Goal: Task Accomplishment & Management: Use online tool/utility

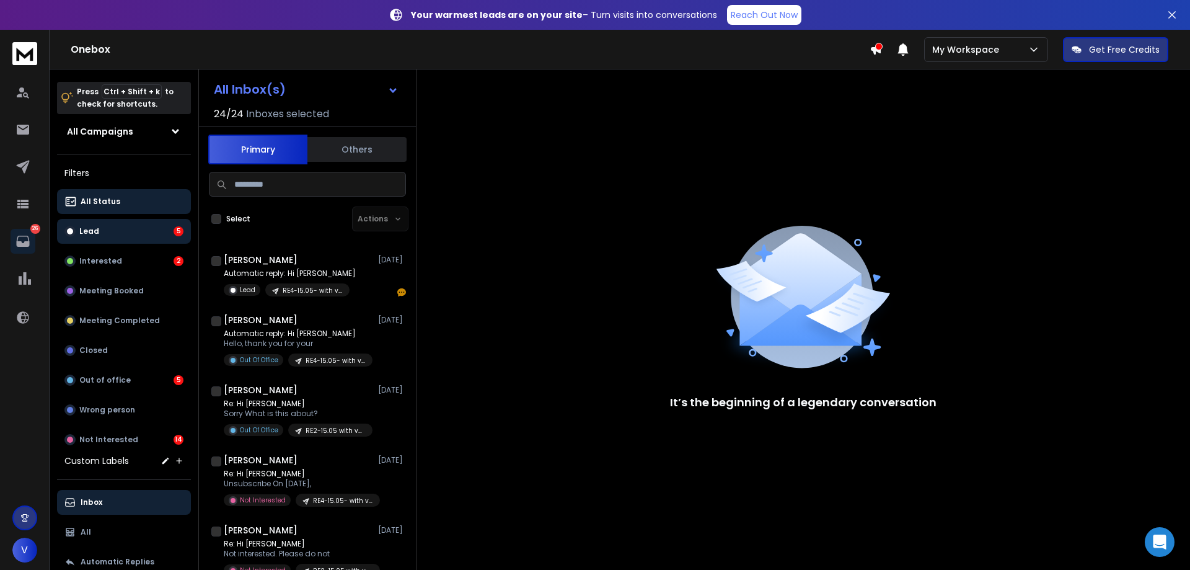
click at [117, 236] on button "Lead 5" at bounding box center [124, 231] width 134 height 25
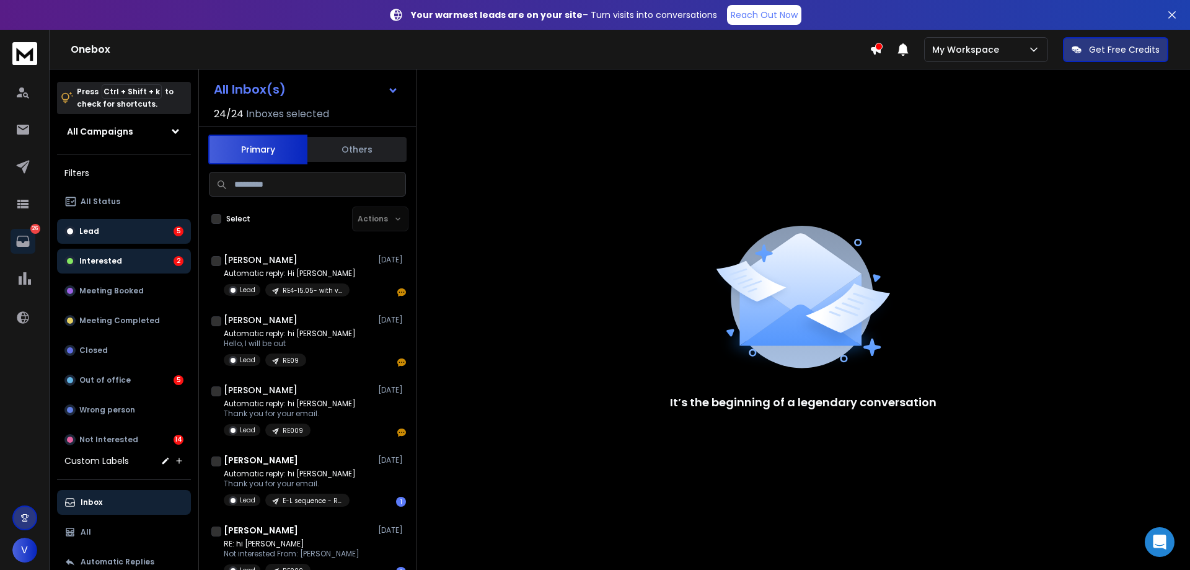
click at [112, 258] on p "Interested" at bounding box center [100, 261] width 43 height 10
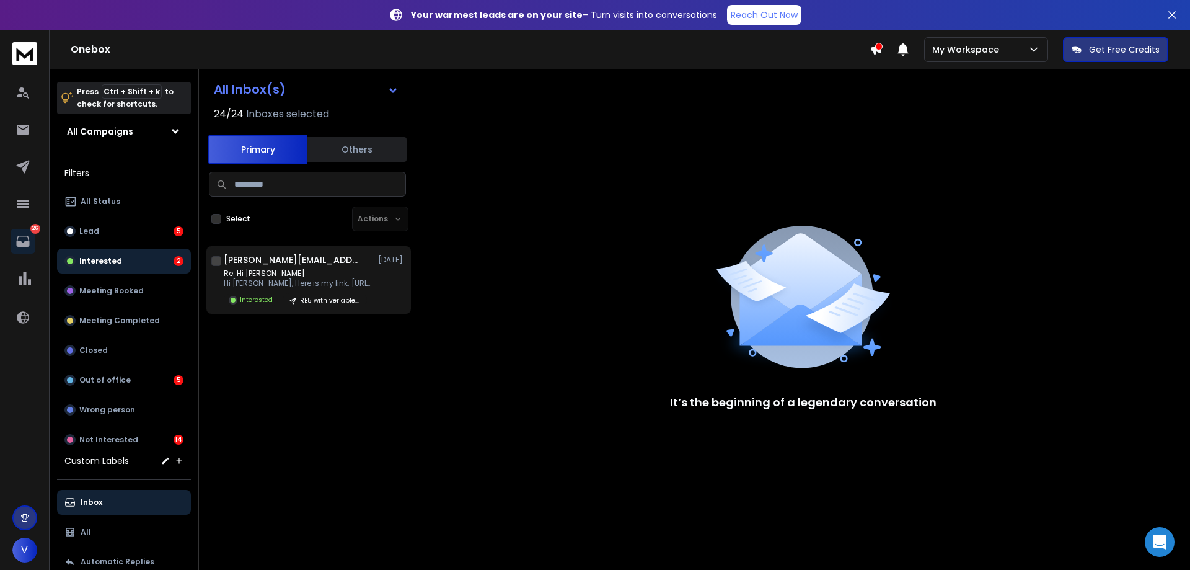
click at [301, 272] on p "Re: Hi [PERSON_NAME]" at bounding box center [298, 273] width 149 height 10
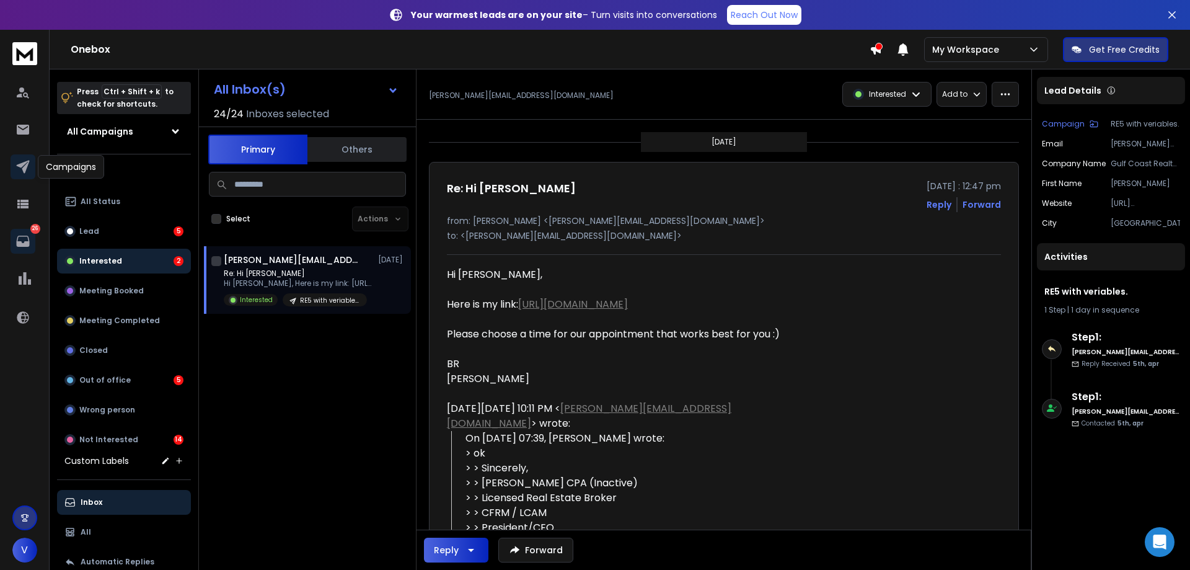
click at [20, 169] on icon at bounding box center [22, 166] width 15 height 15
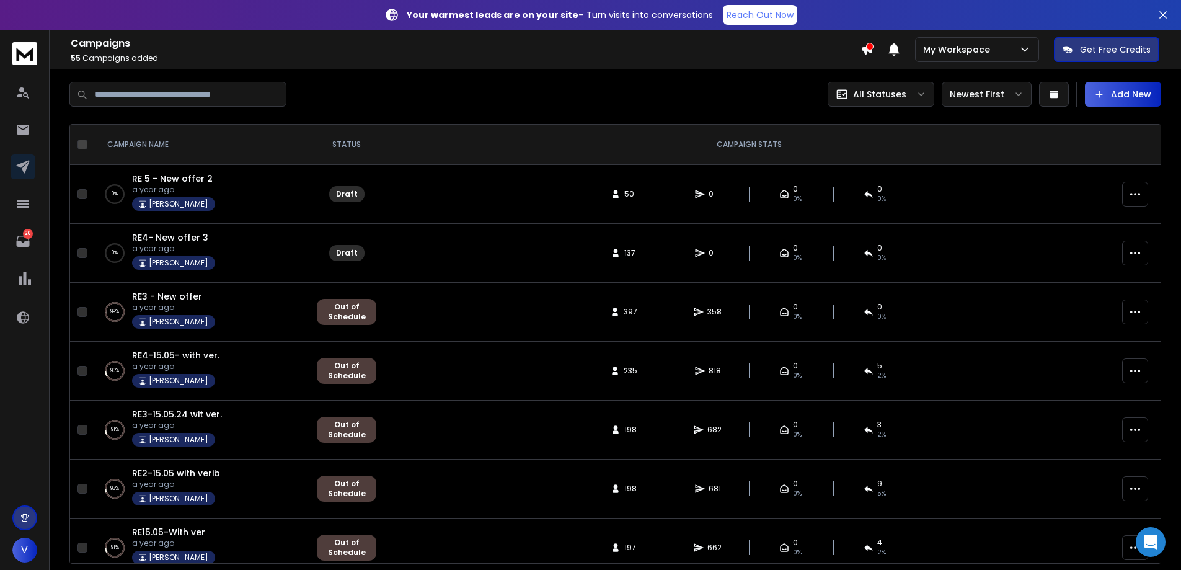
click at [182, 295] on span "RE3 - New offer" at bounding box center [167, 296] width 70 height 12
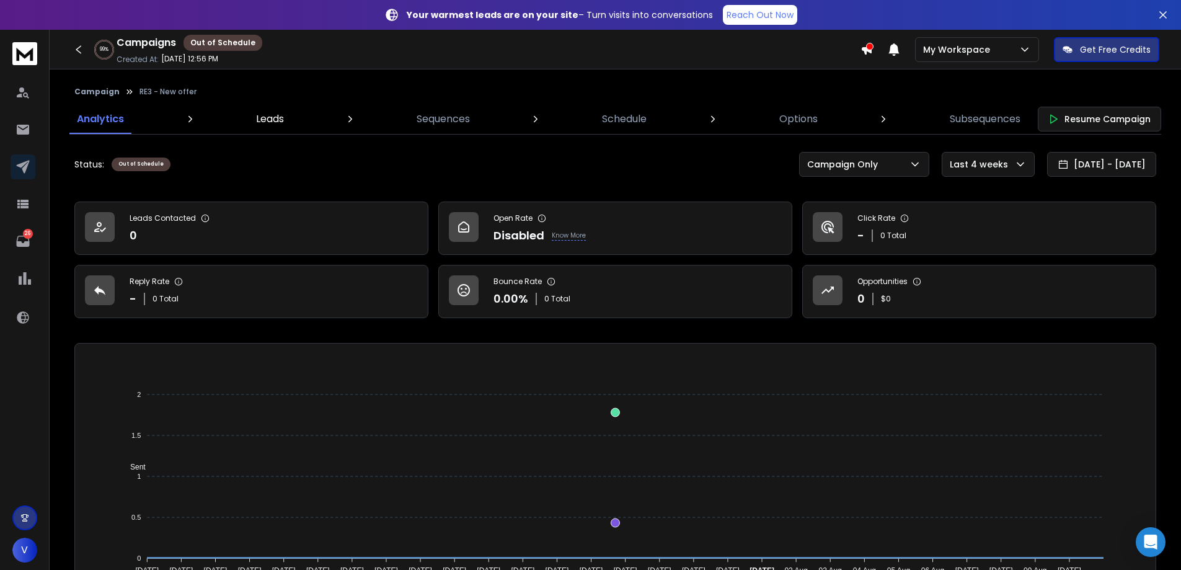
click at [284, 119] on link "Leads" at bounding box center [270, 119] width 43 height 30
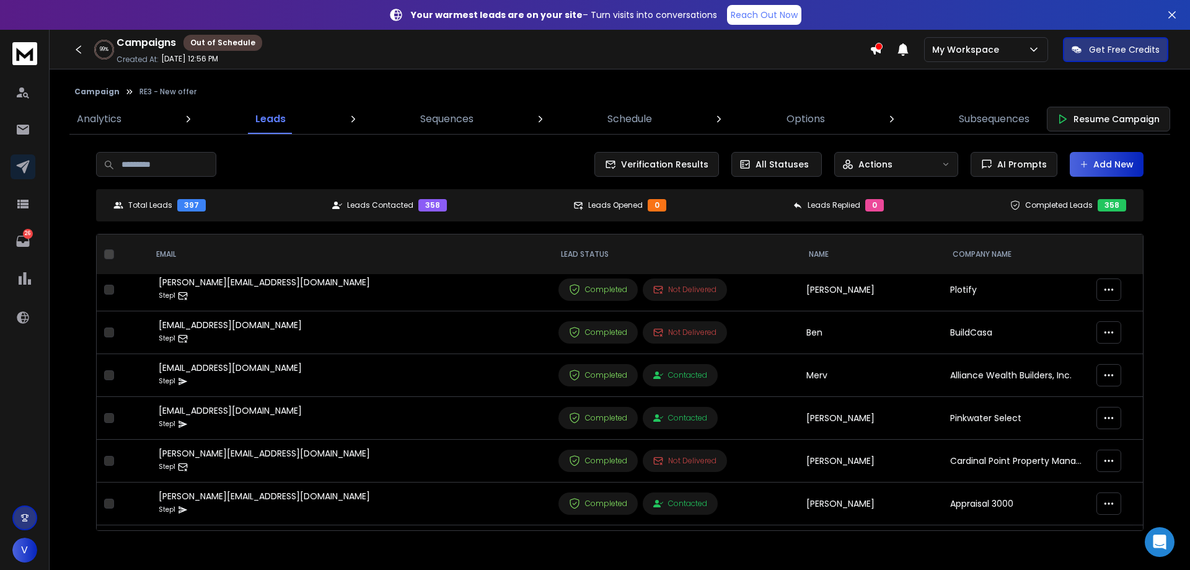
scroll to position [372, 0]
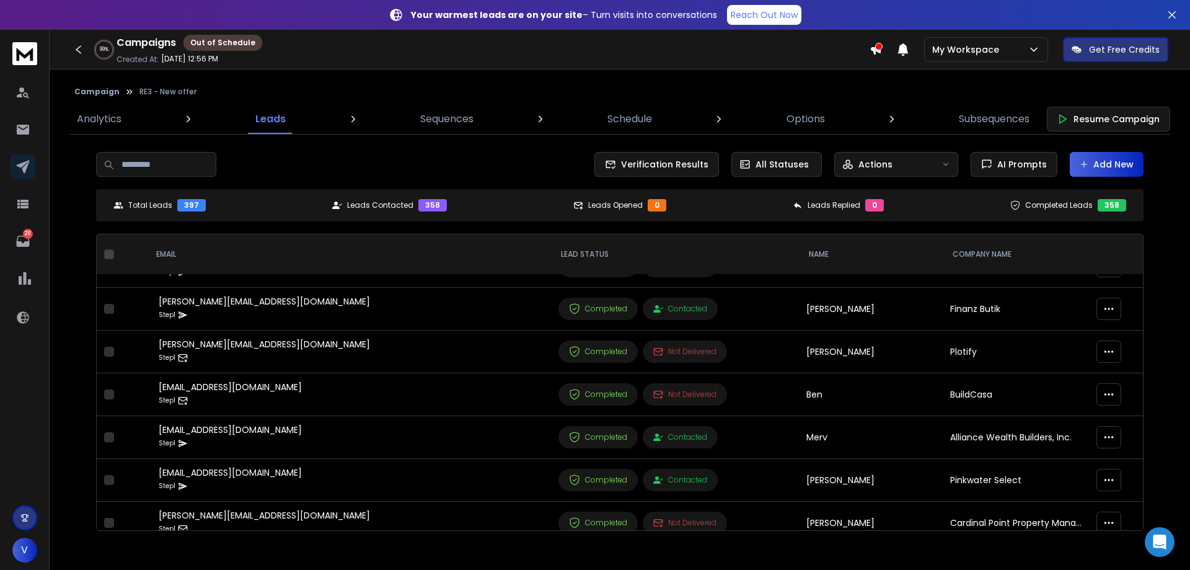
click at [1097, 345] on button "button" at bounding box center [1109, 351] width 25 height 22
click at [1076, 374] on p "Delete Lead" at bounding box center [1067, 378] width 51 height 12
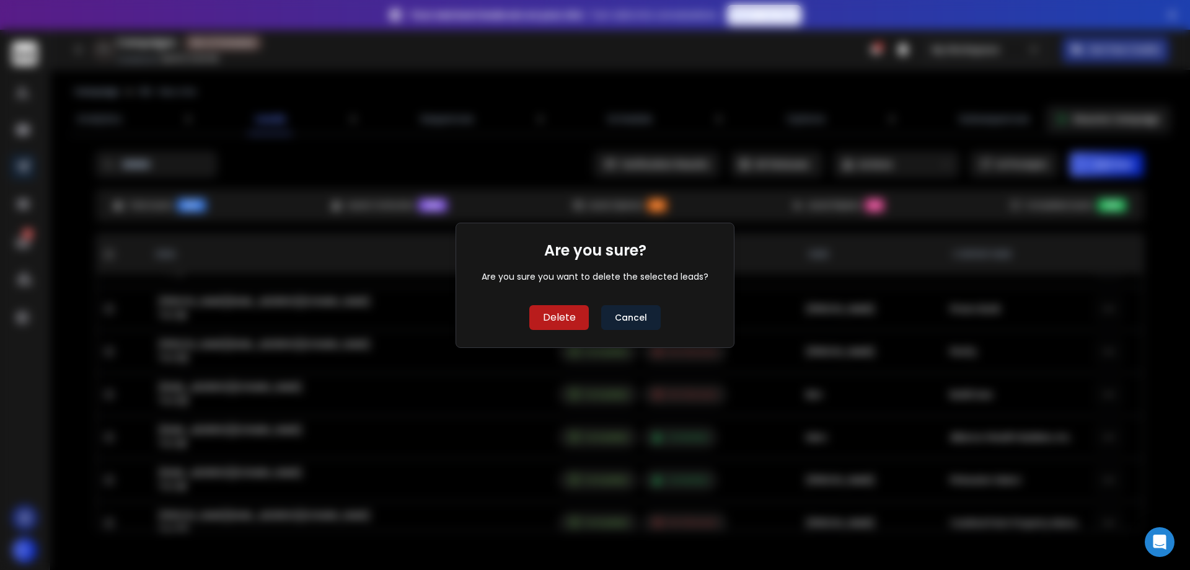
click at [563, 324] on button "Delete" at bounding box center [559, 317] width 60 height 25
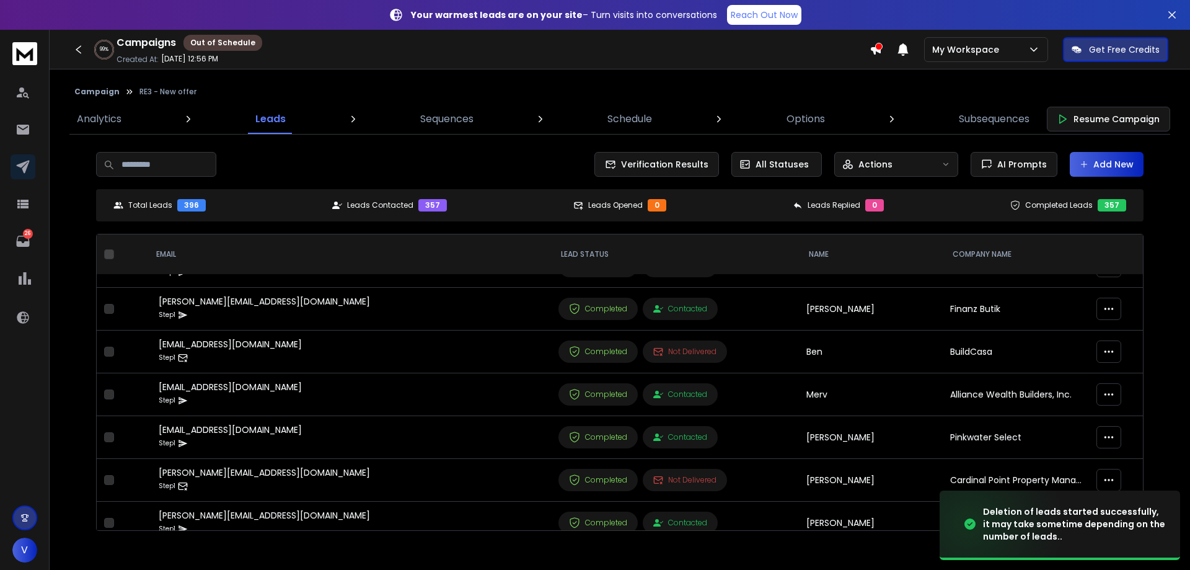
click at [1097, 353] on button "button" at bounding box center [1109, 351] width 25 height 22
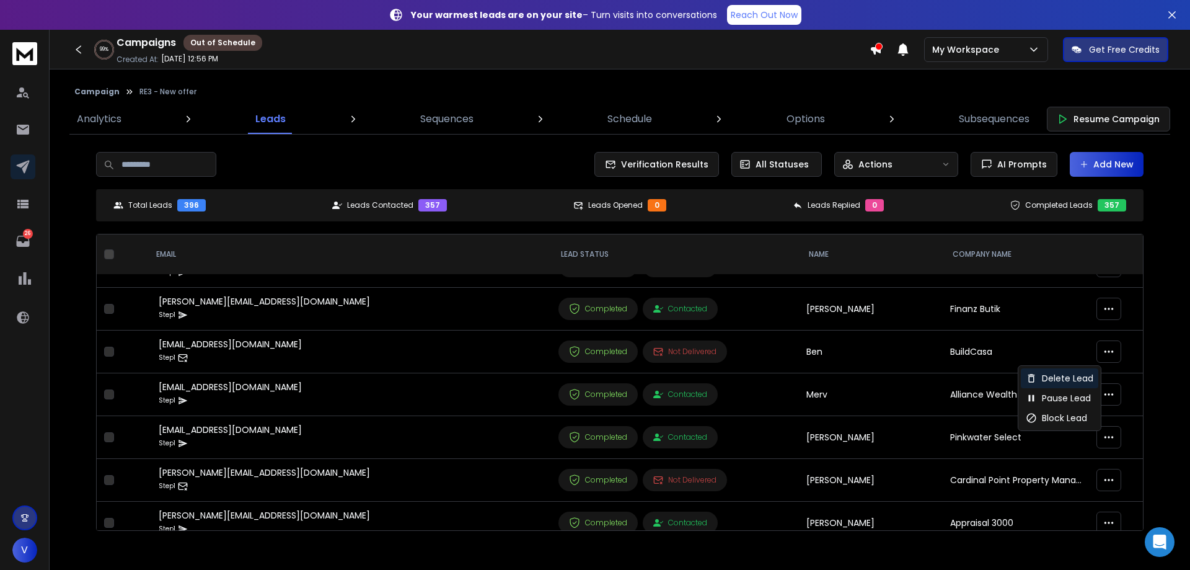
click at [1059, 377] on p "Delete Lead" at bounding box center [1067, 378] width 51 height 12
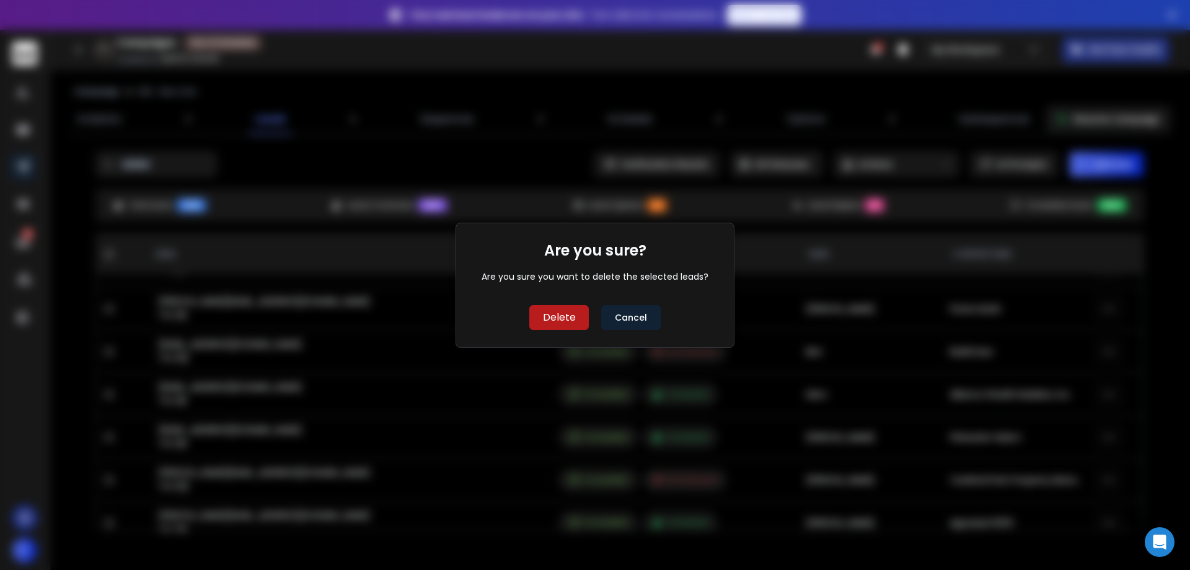
click at [548, 325] on button "Delete" at bounding box center [559, 317] width 60 height 25
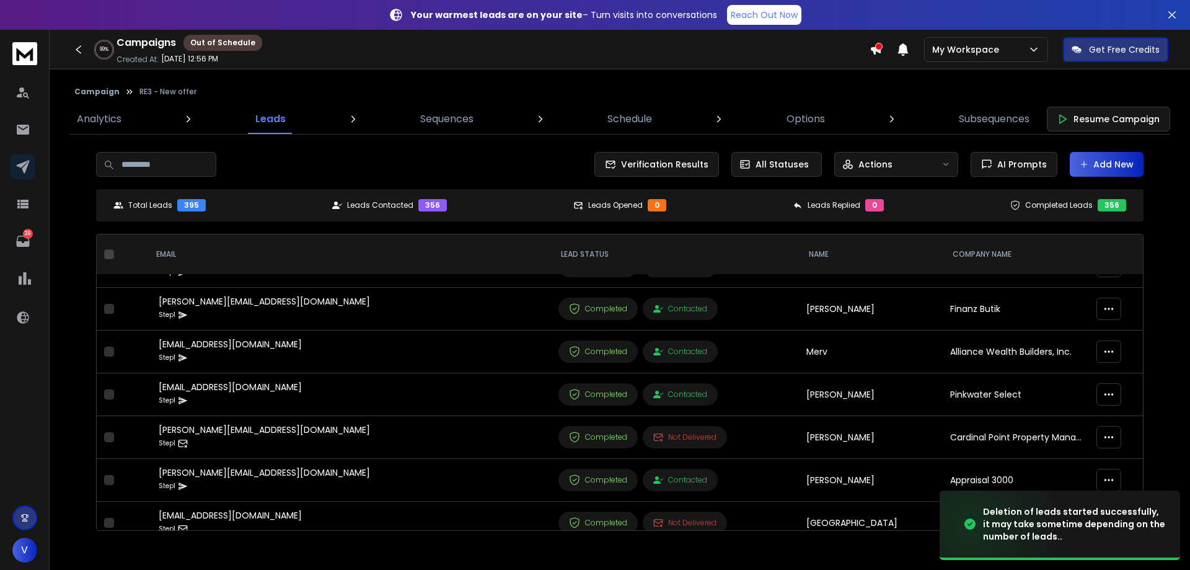
click at [1103, 440] on icon "button" at bounding box center [1108, 436] width 11 height 11
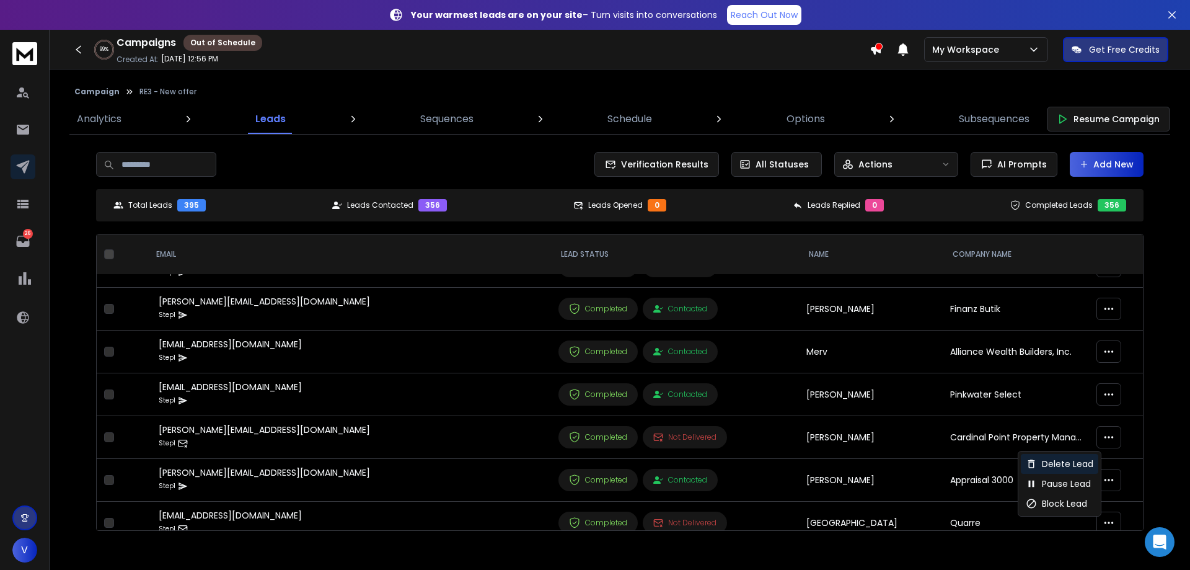
click at [1051, 462] on p "Delete Lead" at bounding box center [1067, 464] width 51 height 12
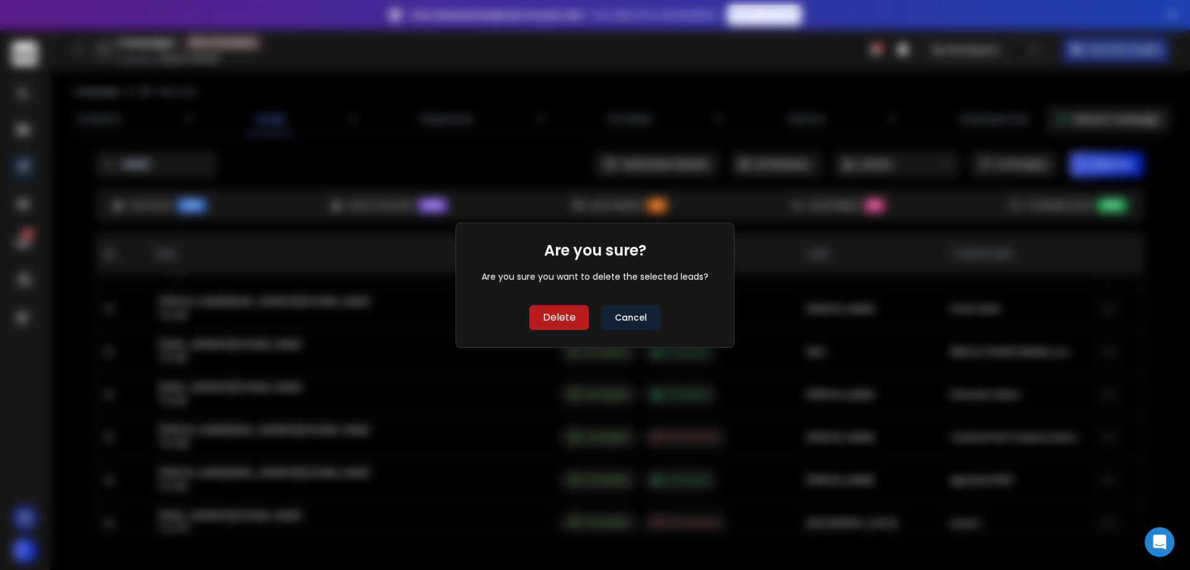
click at [557, 319] on button "Delete" at bounding box center [559, 317] width 60 height 25
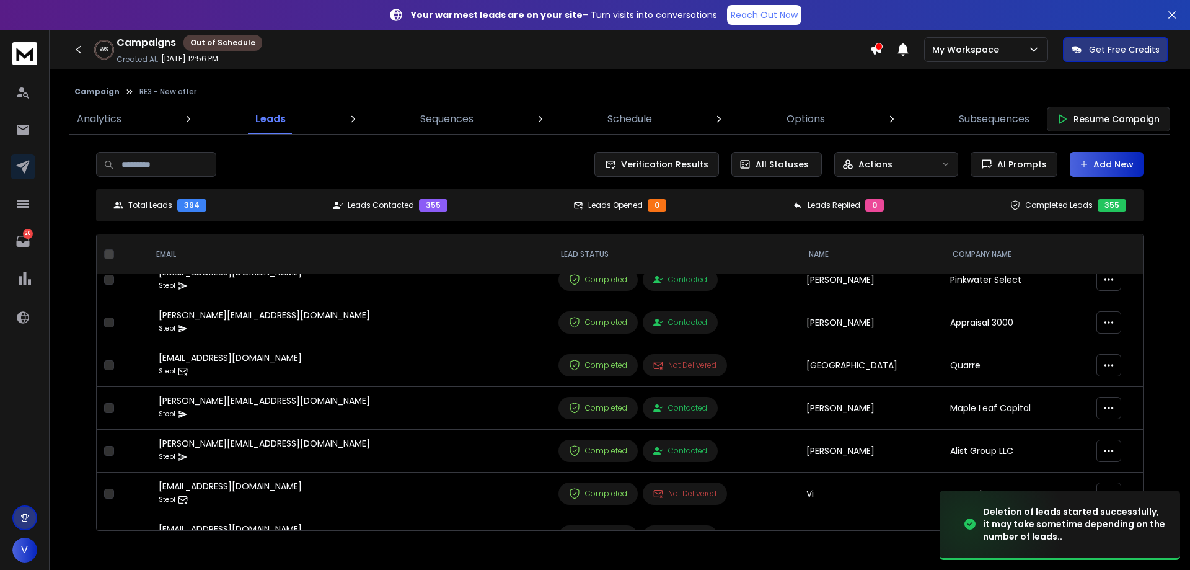
scroll to position [496, 0]
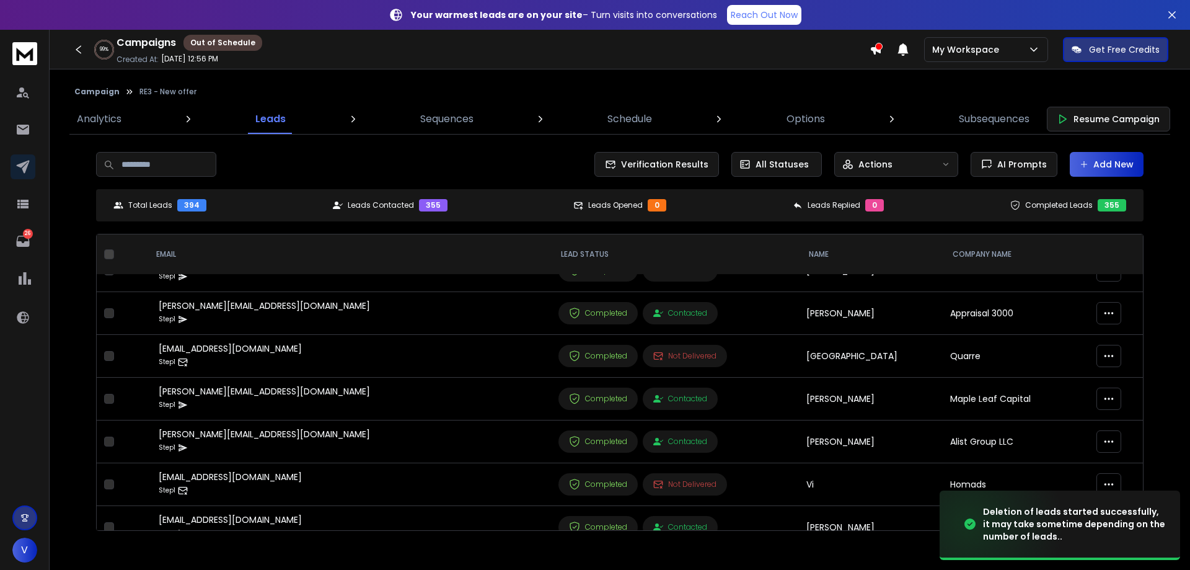
click at [1097, 360] on button "button" at bounding box center [1109, 356] width 25 height 22
click at [1052, 384] on p "Delete Lead" at bounding box center [1067, 382] width 51 height 12
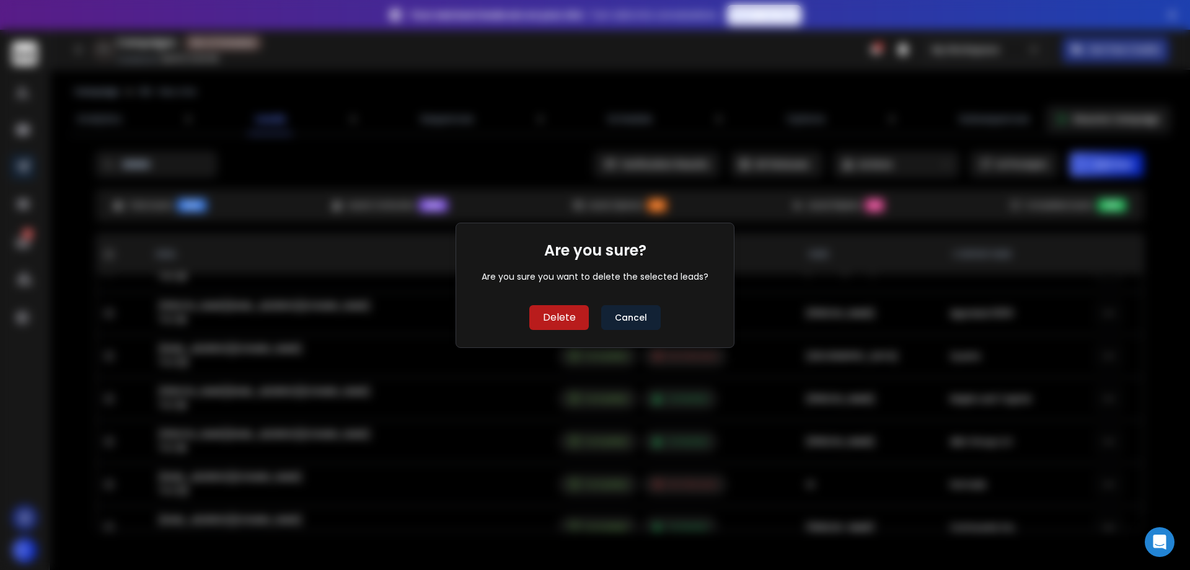
click at [541, 316] on button "Delete" at bounding box center [559, 317] width 60 height 25
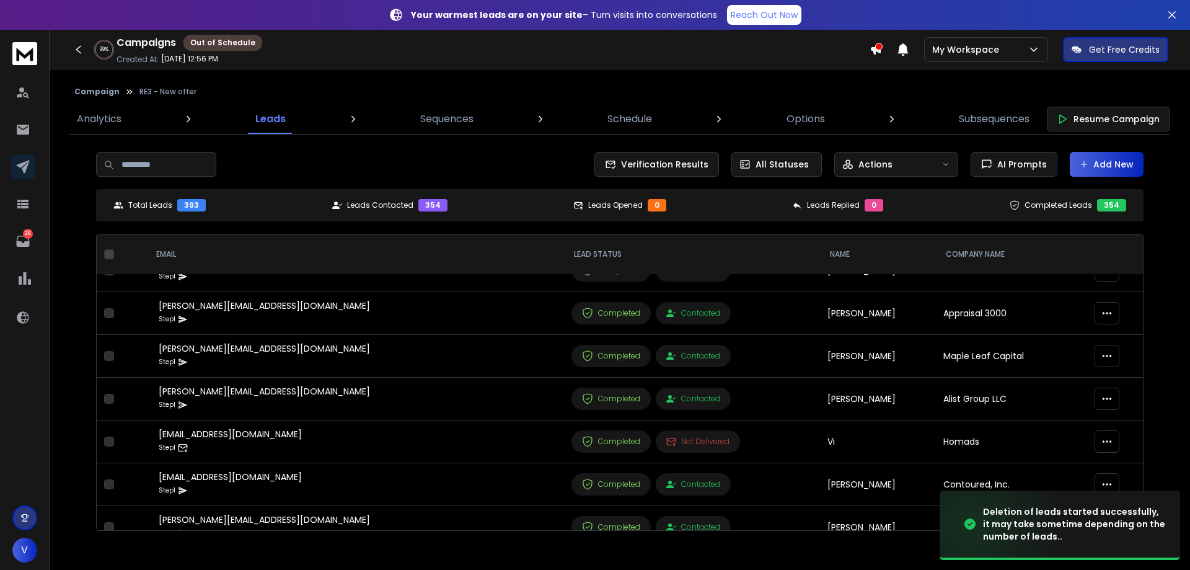
click at [1102, 443] on icon "button" at bounding box center [1107, 441] width 11 height 11
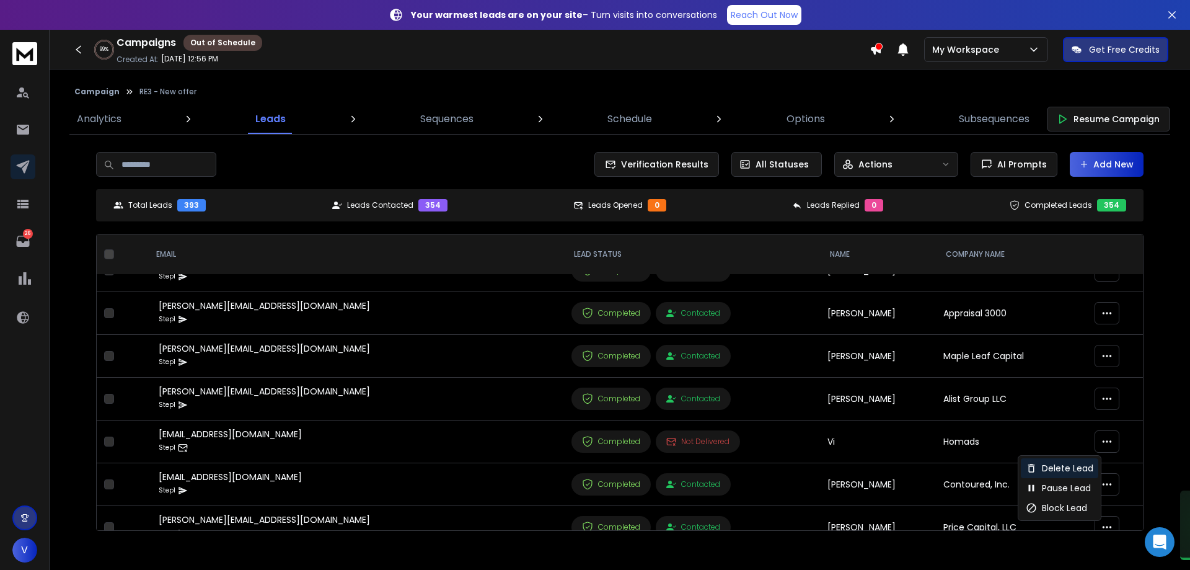
click at [1065, 464] on p "Delete Lead" at bounding box center [1067, 468] width 51 height 12
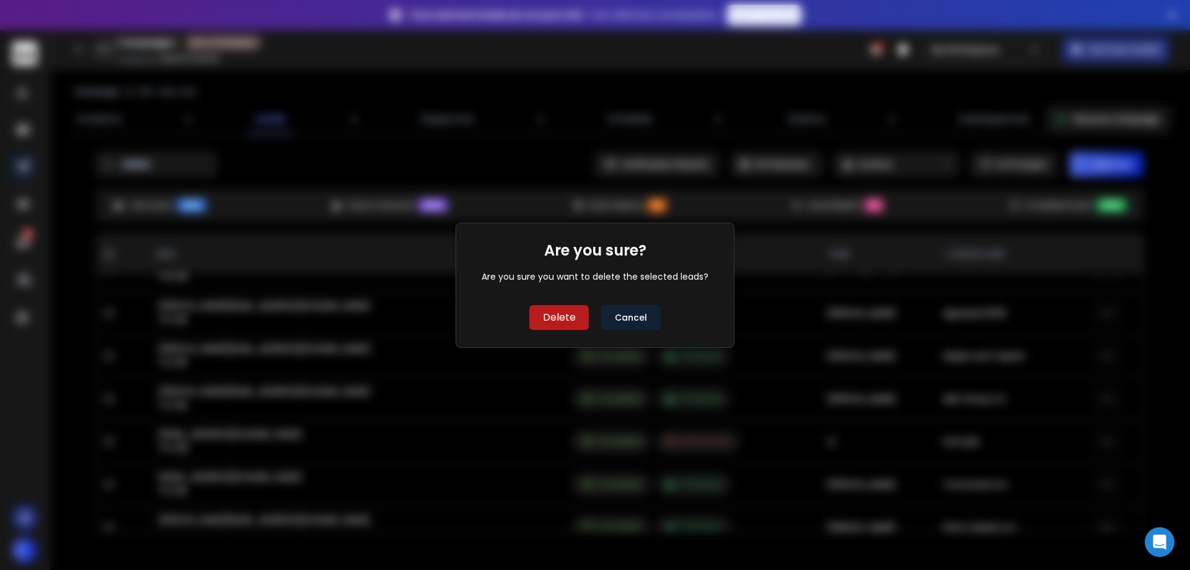
click at [544, 316] on button "Delete" at bounding box center [559, 317] width 60 height 25
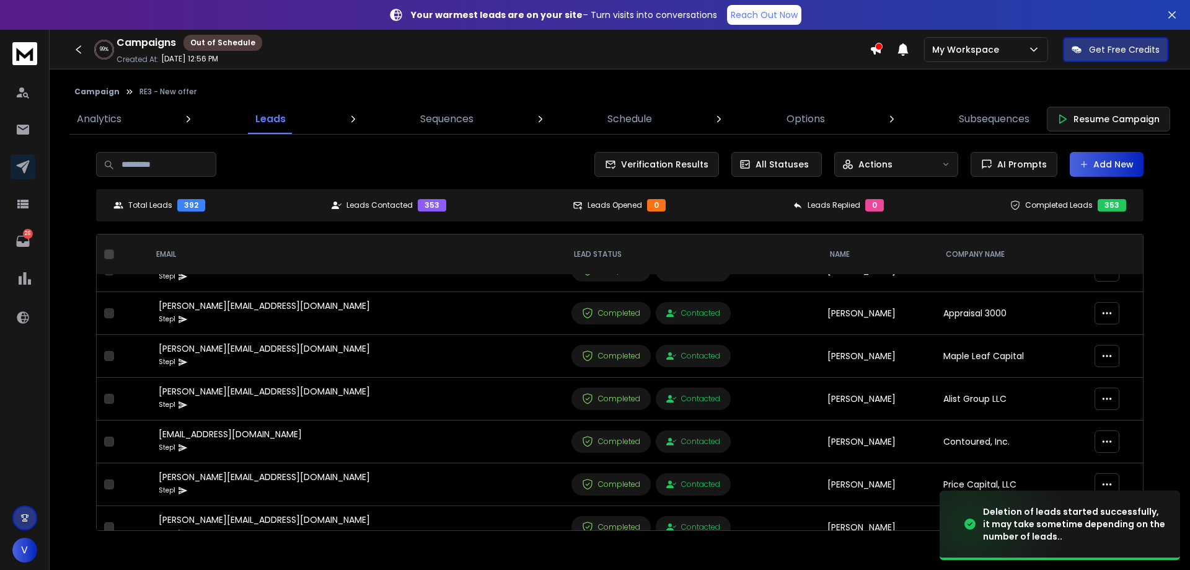
click at [564, 256] on th "LEAD STATUS" at bounding box center [692, 254] width 256 height 40
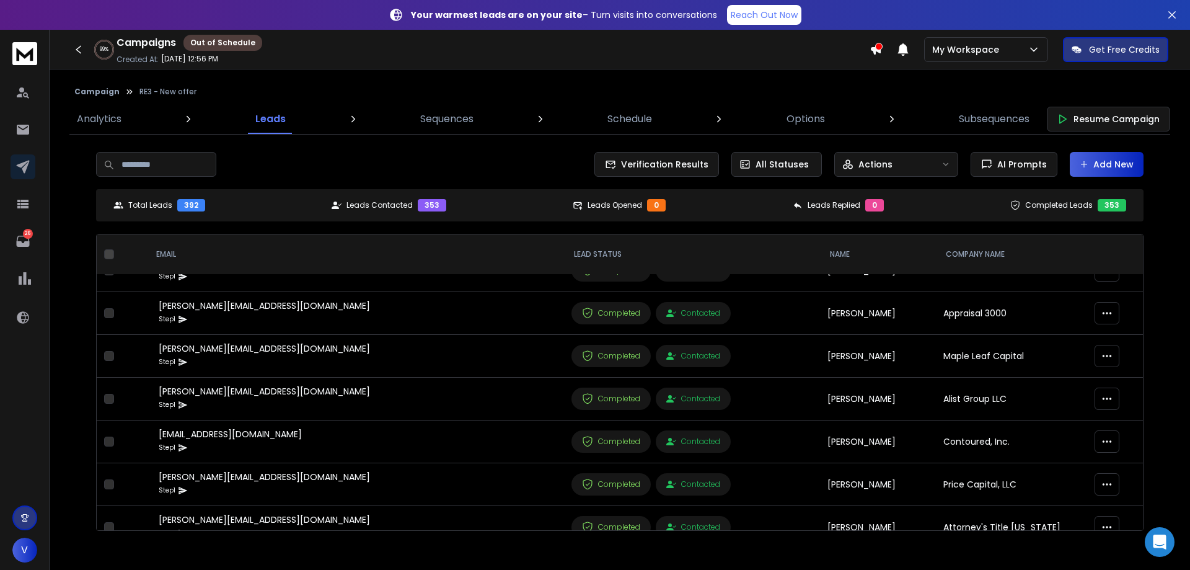
click at [564, 273] on th "LEAD STATUS" at bounding box center [692, 254] width 256 height 40
click at [572, 280] on div "Completed" at bounding box center [611, 270] width 79 height 22
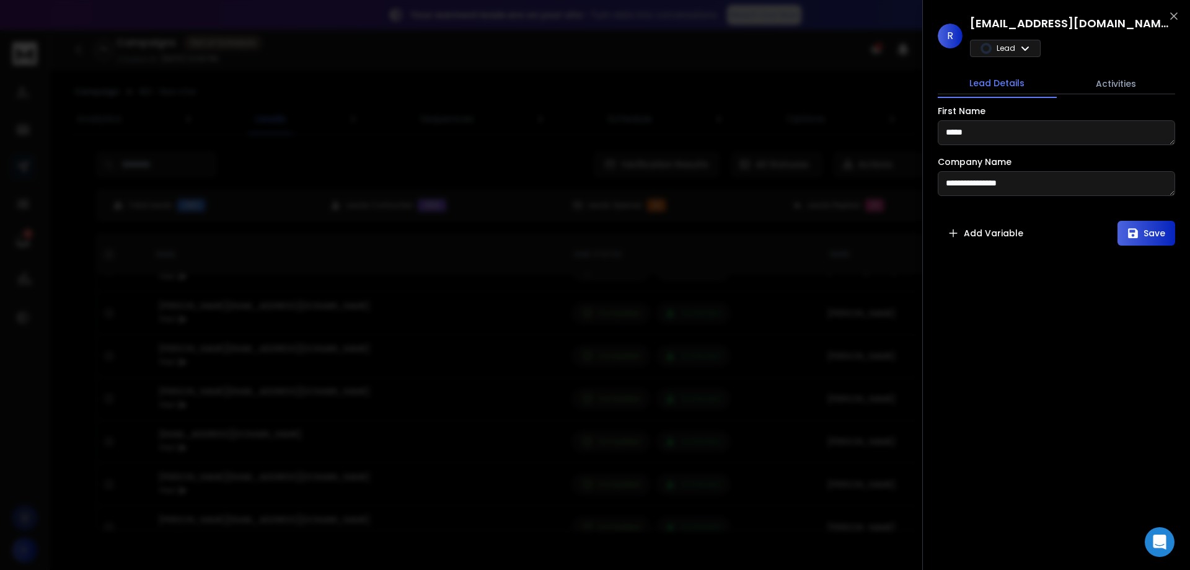
click at [699, 275] on div at bounding box center [595, 285] width 1190 height 570
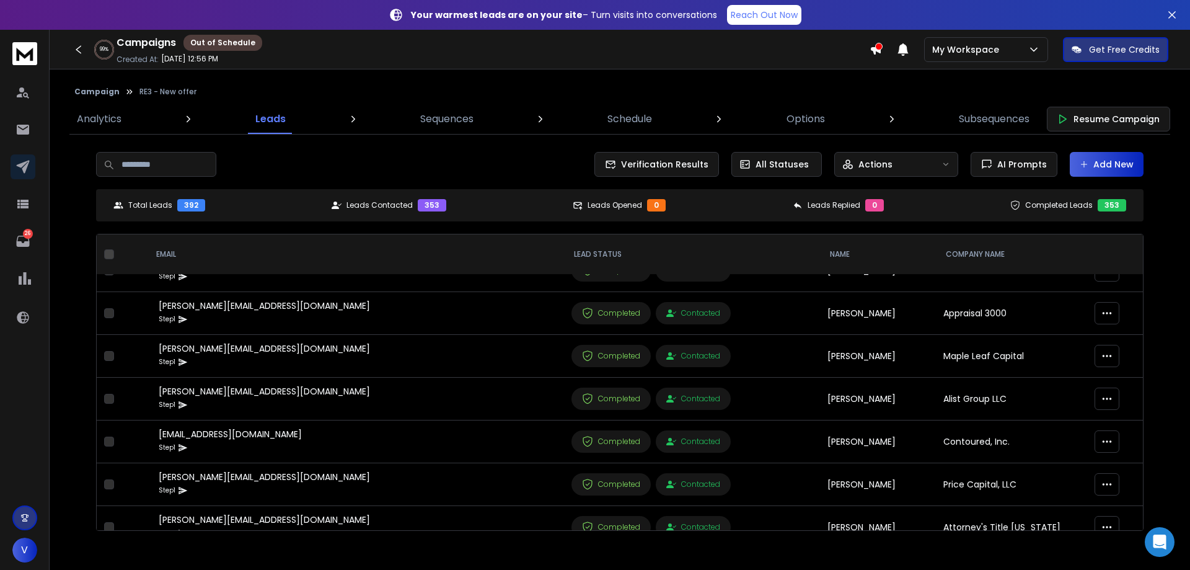
click at [564, 273] on th "LEAD STATUS" at bounding box center [692, 254] width 256 height 40
click at [564, 274] on th "LEAD STATUS" at bounding box center [692, 254] width 256 height 40
click at [564, 253] on th "LEAD STATUS" at bounding box center [692, 254] width 256 height 40
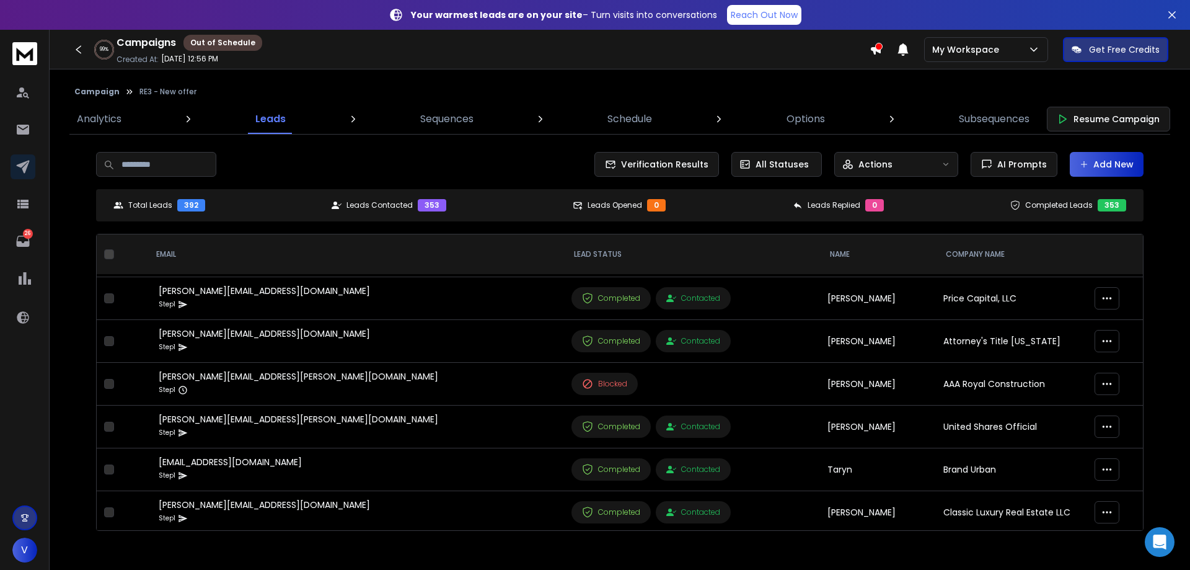
scroll to position [744, 0]
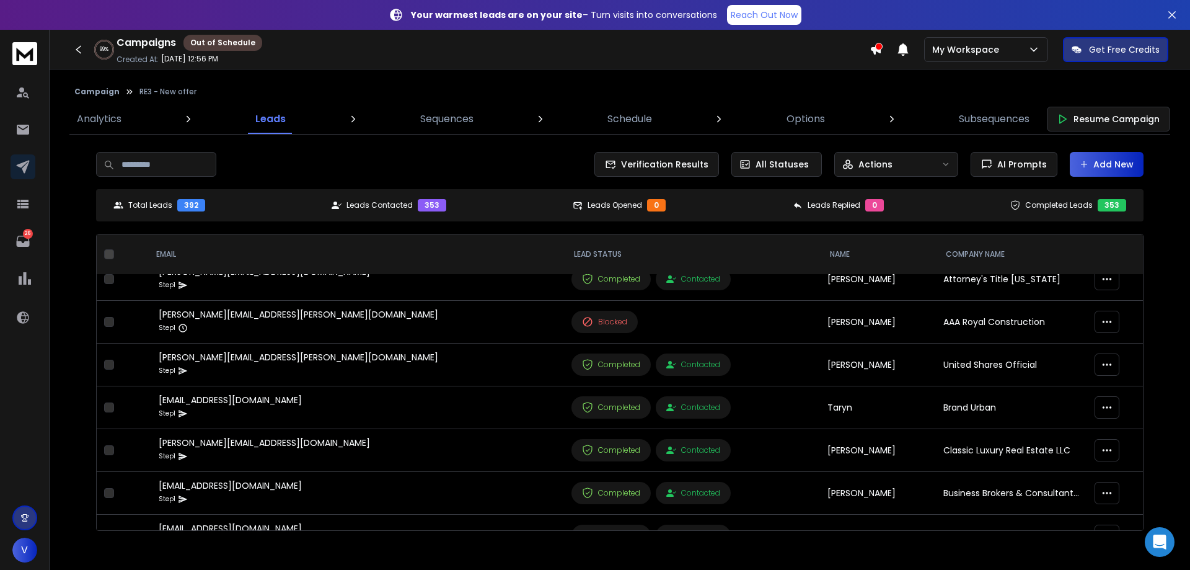
click at [1095, 314] on button "button" at bounding box center [1107, 322] width 25 height 22
click at [1074, 348] on p "Delete Lead" at bounding box center [1067, 348] width 51 height 12
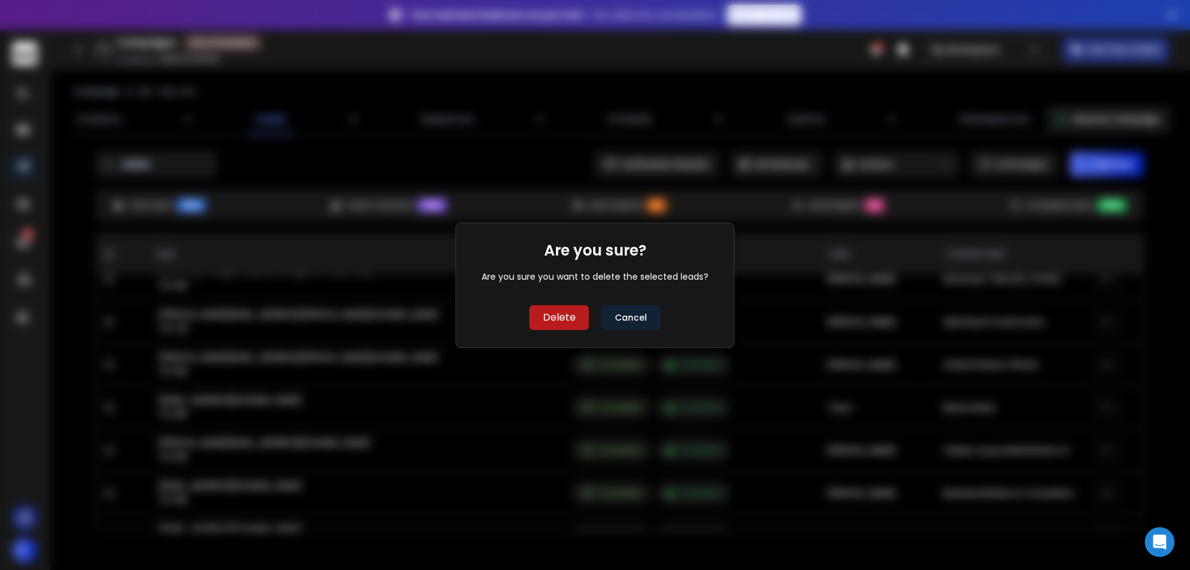
click at [543, 317] on button "Delete" at bounding box center [559, 317] width 60 height 25
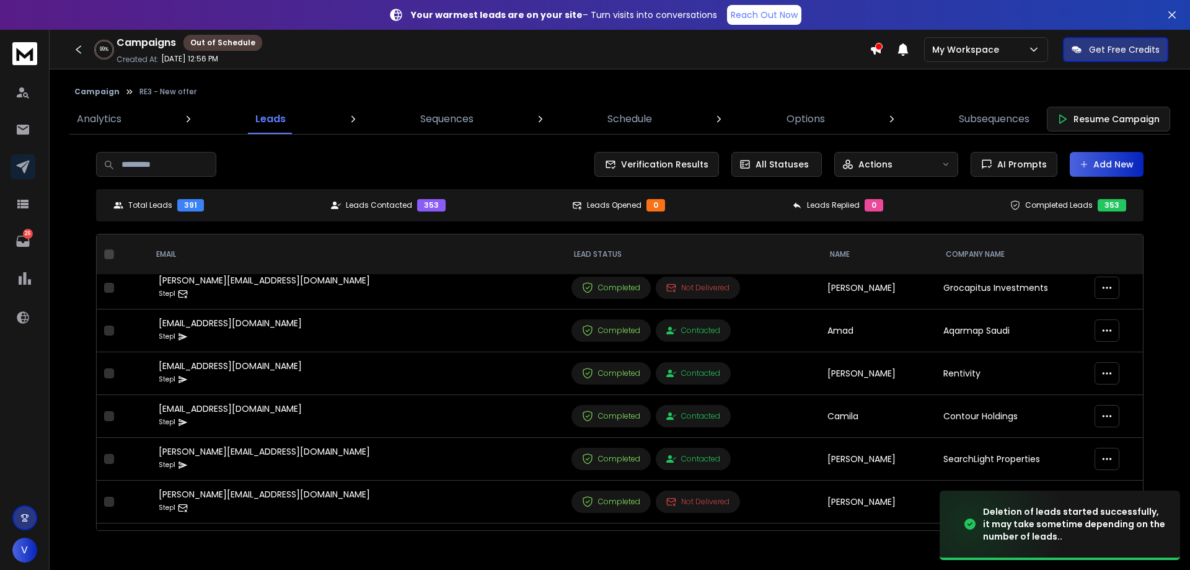
scroll to position [930, 0]
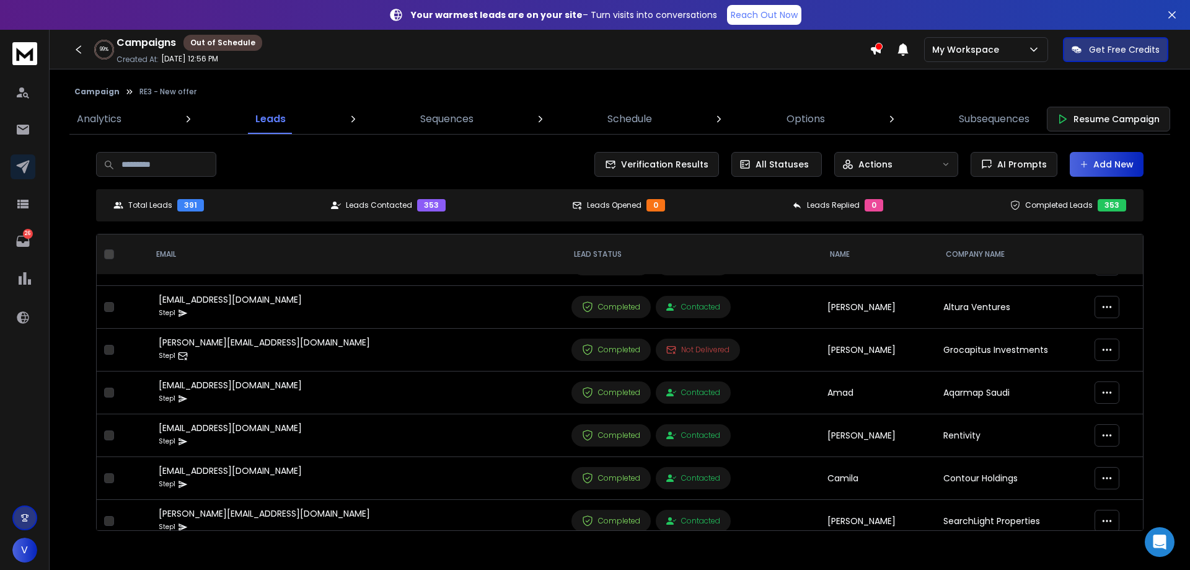
click at [1102, 347] on icon "button" at bounding box center [1107, 349] width 11 height 11
click at [1056, 376] on p "Delete Lead" at bounding box center [1068, 376] width 51 height 12
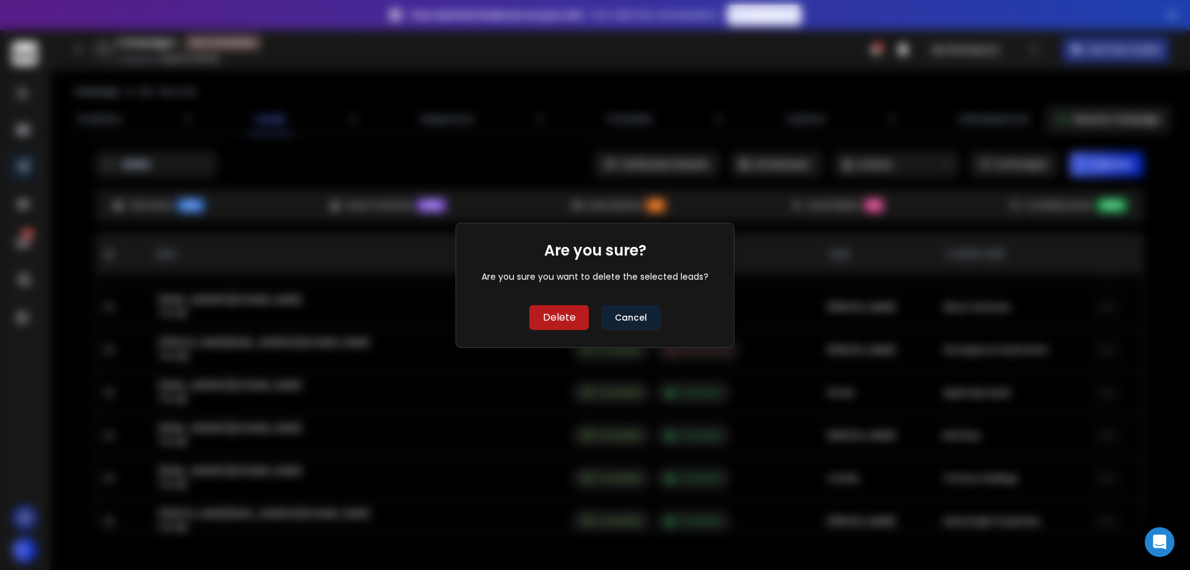
click at [550, 323] on button "Delete" at bounding box center [559, 317] width 60 height 25
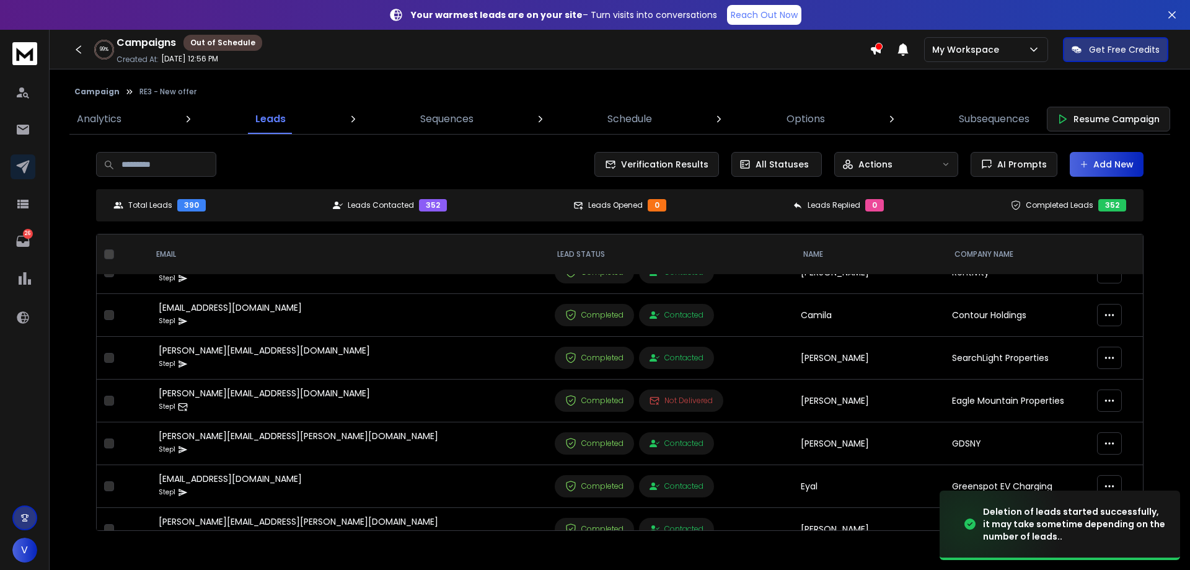
scroll to position [1054, 0]
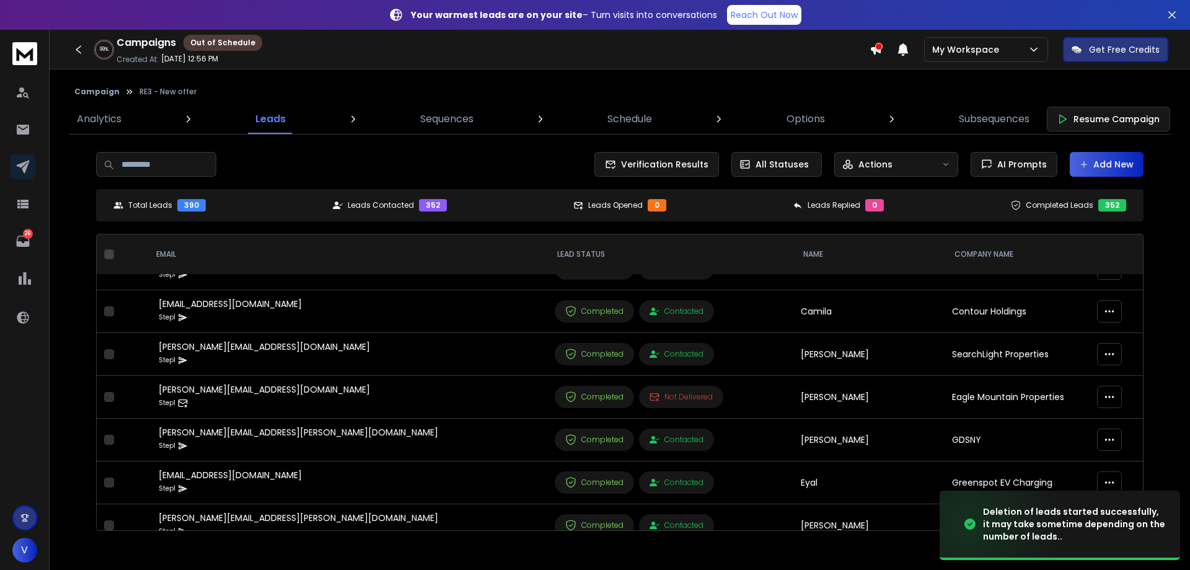
click at [1104, 393] on icon "button" at bounding box center [1109, 396] width 11 height 11
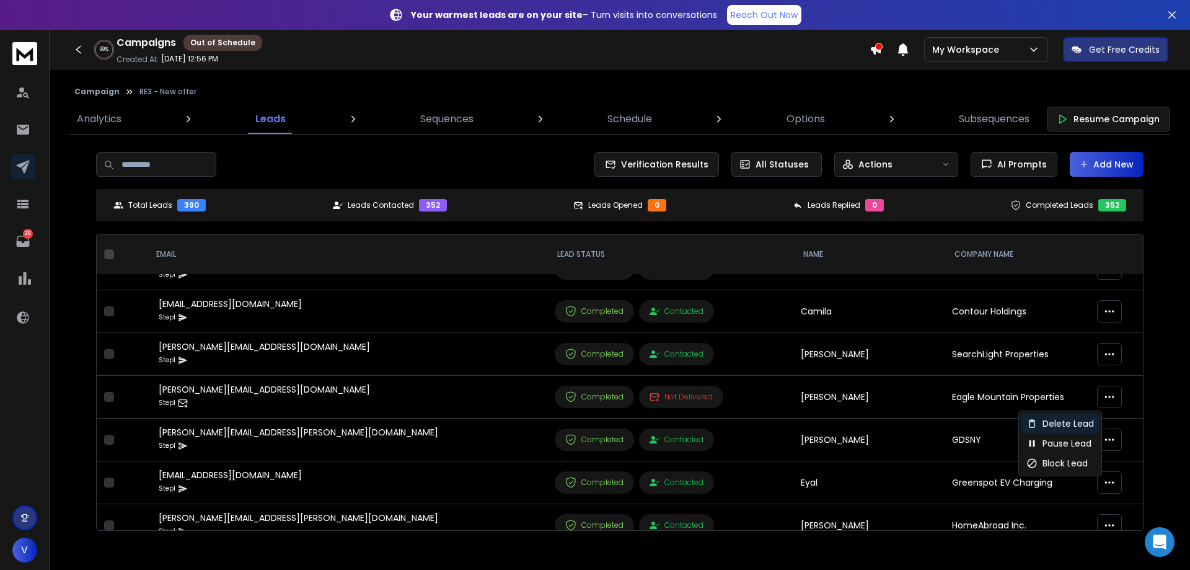
click at [1062, 422] on p "Delete Lead" at bounding box center [1068, 423] width 51 height 12
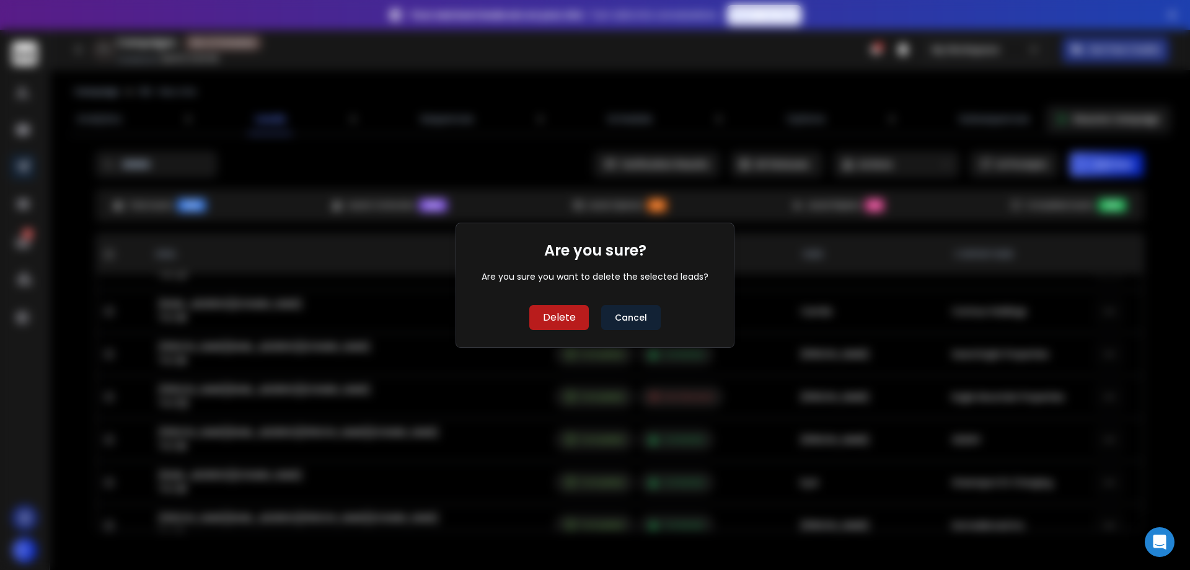
click at [555, 315] on button "Delete" at bounding box center [559, 317] width 60 height 25
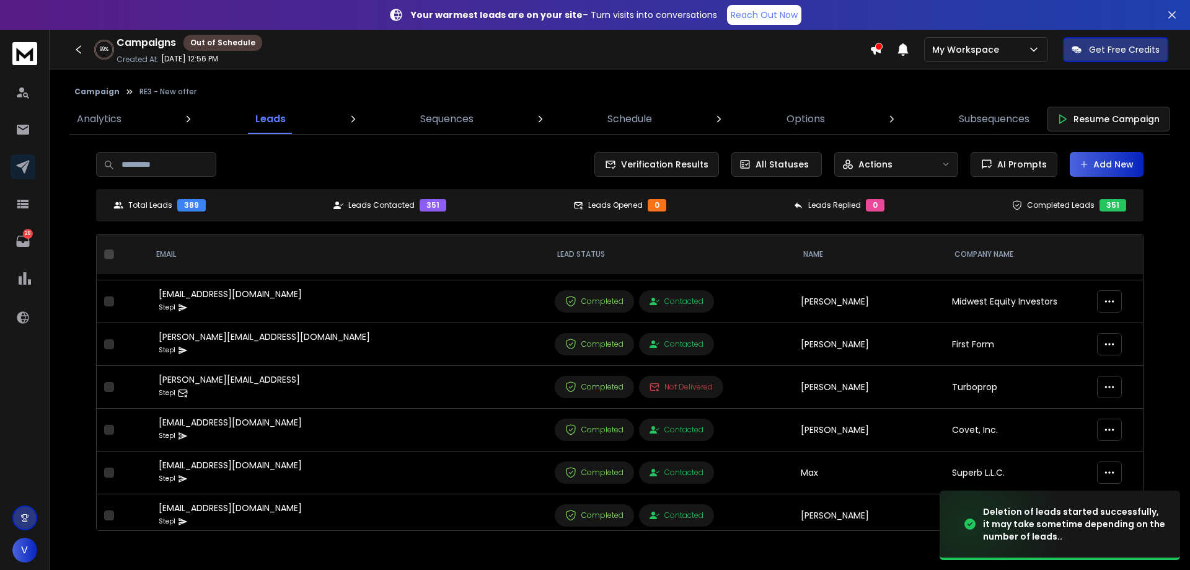
scroll to position [1364, 0]
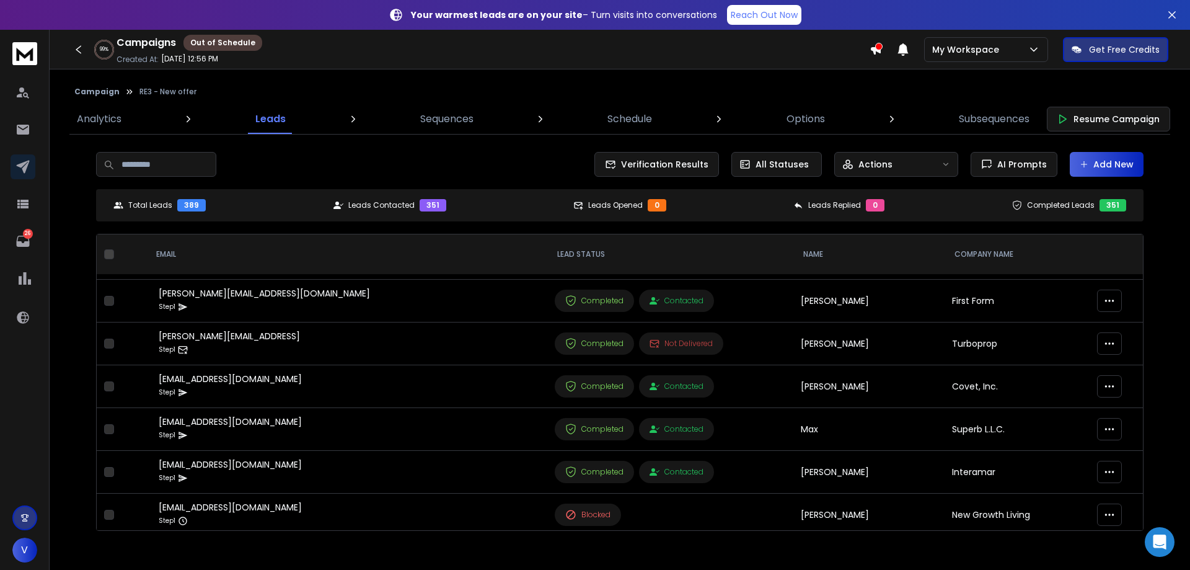
click at [1104, 347] on icon "button" at bounding box center [1109, 343] width 11 height 11
click at [1051, 372] on p "Delete Lead" at bounding box center [1068, 370] width 51 height 12
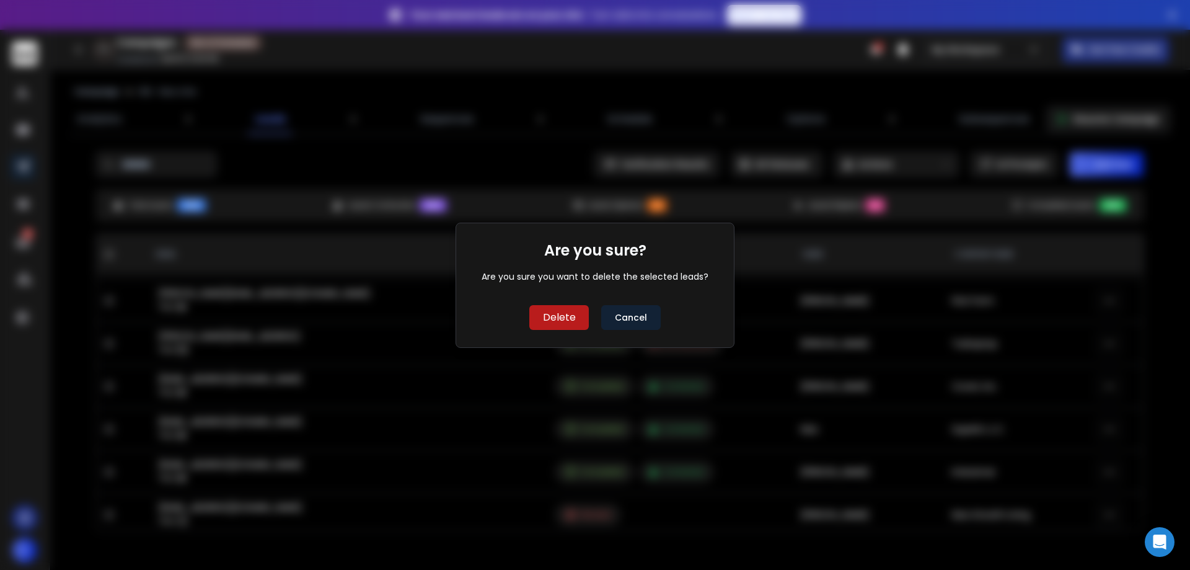
click at [554, 314] on button "Delete" at bounding box center [559, 317] width 60 height 25
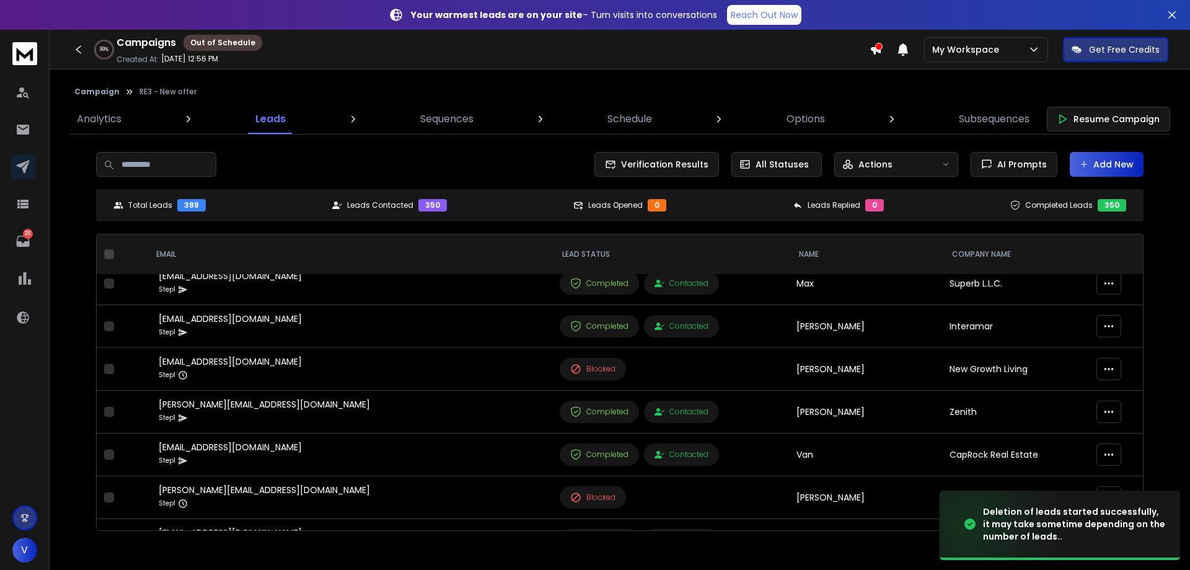
scroll to position [1488, 0]
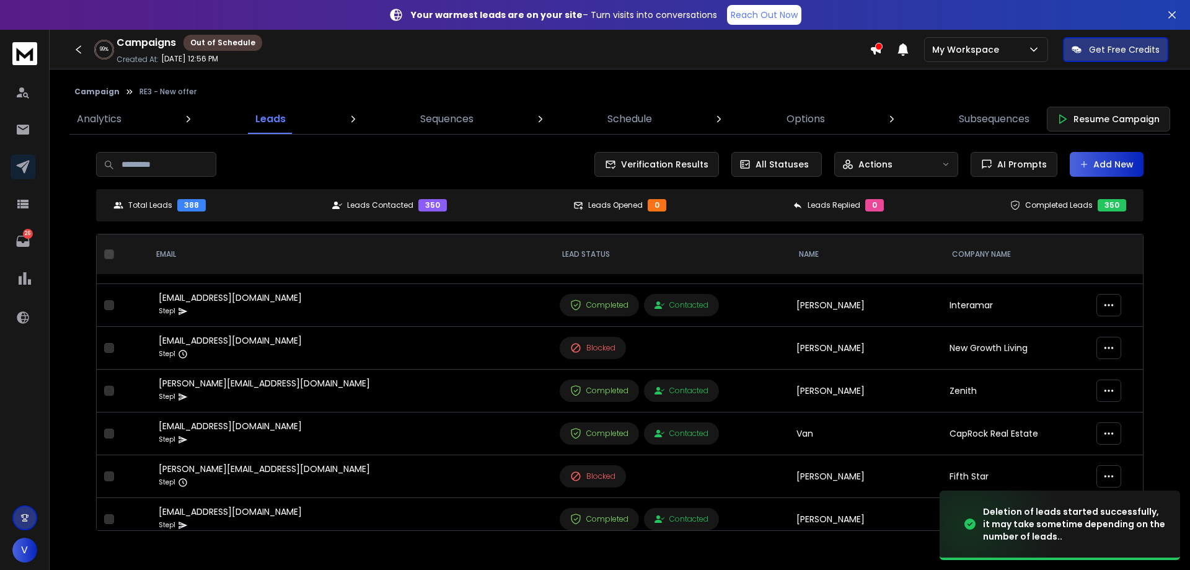
click at [1103, 346] on icon "button" at bounding box center [1108, 347] width 11 height 11
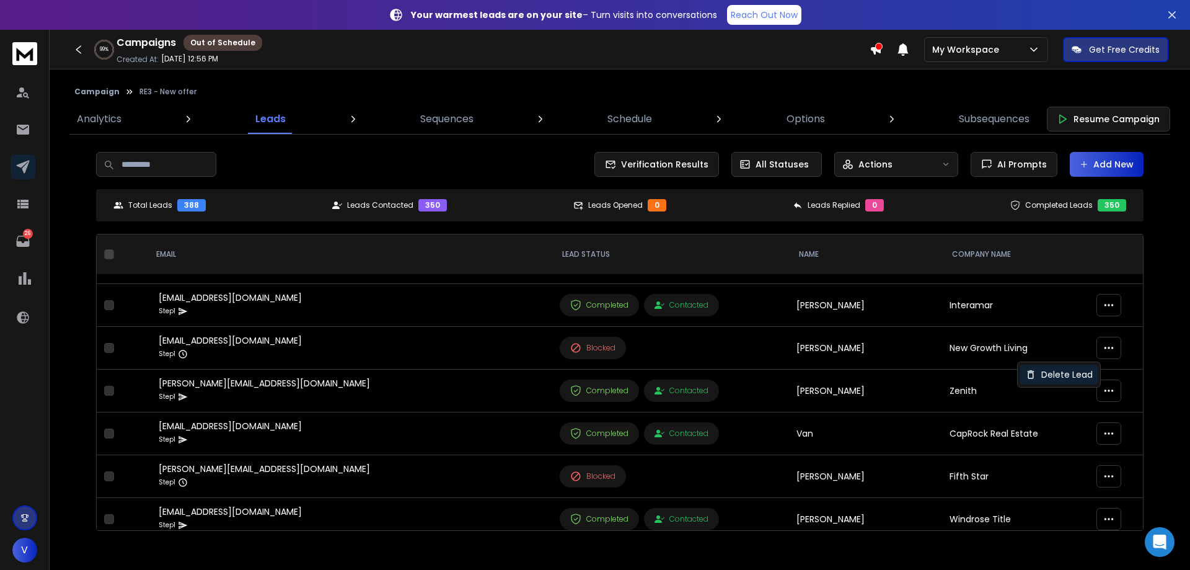
click at [1071, 376] on p "Delete Lead" at bounding box center [1066, 374] width 51 height 12
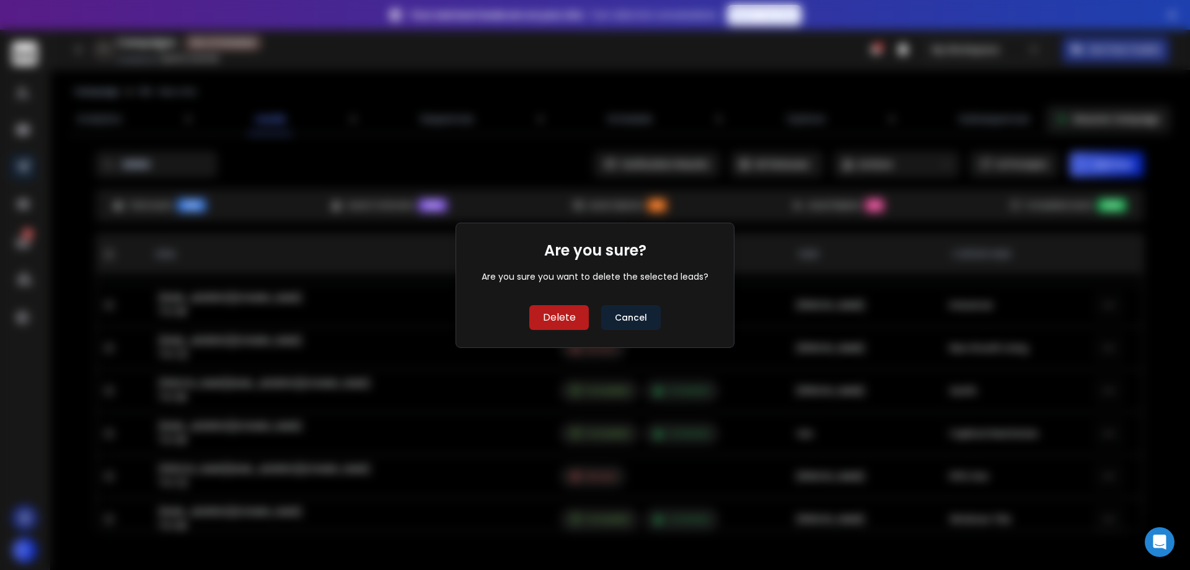
click at [554, 316] on button "Delete" at bounding box center [559, 317] width 60 height 25
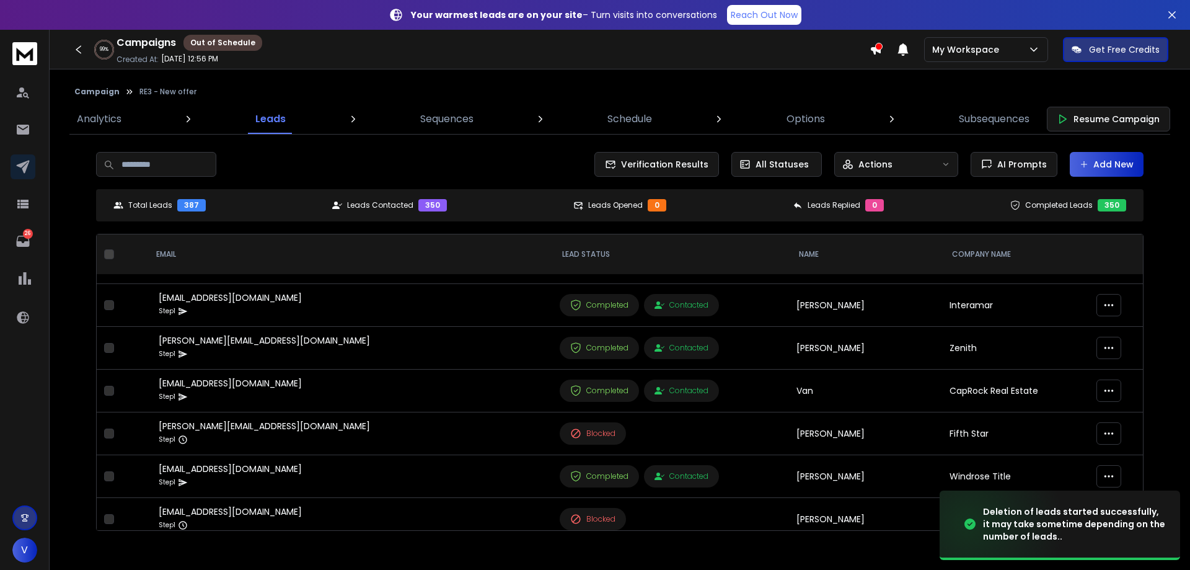
click at [1105, 434] on icon "button" at bounding box center [1109, 433] width 9 height 2
click at [1072, 463] on p "Delete Lead" at bounding box center [1066, 460] width 51 height 12
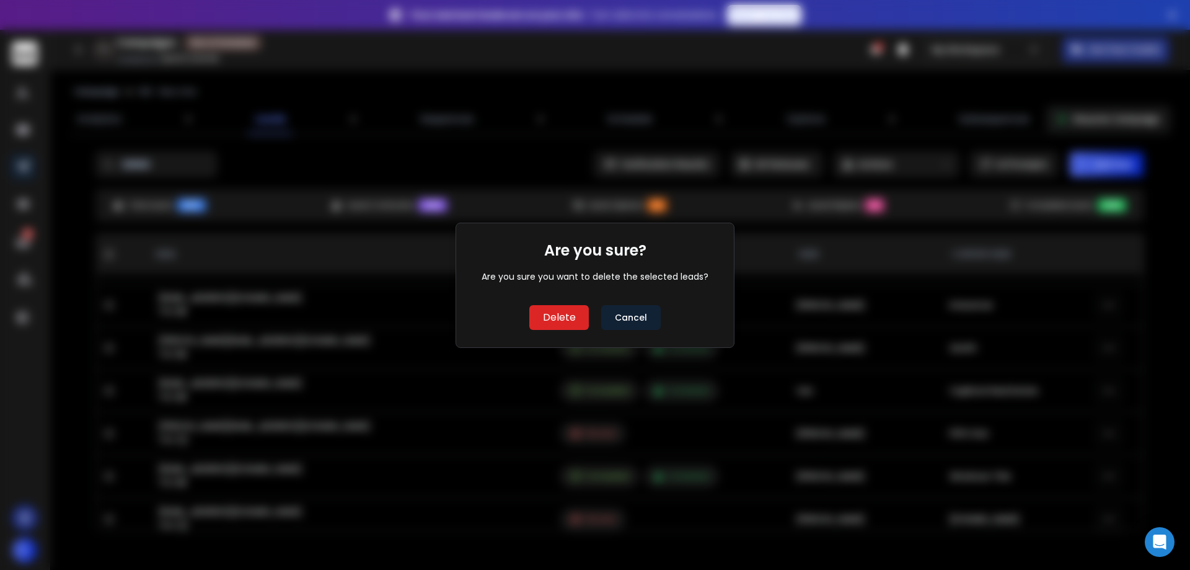
drag, startPoint x: 567, startPoint y: 324, endPoint x: 665, endPoint y: 333, distance: 98.9
click at [567, 324] on button "Delete" at bounding box center [559, 317] width 60 height 25
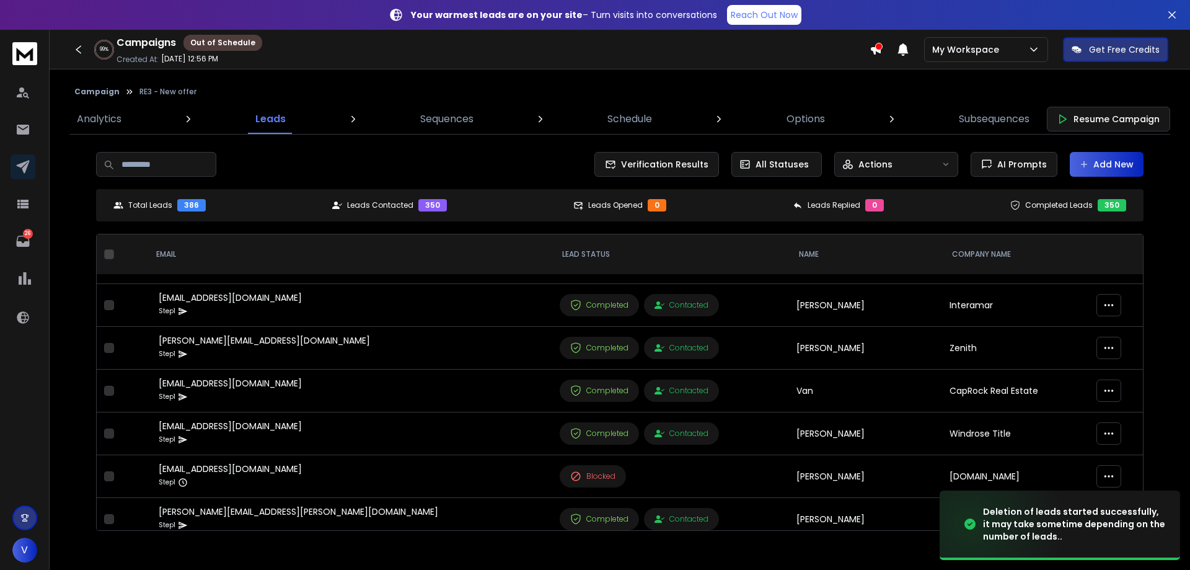
scroll to position [1550, 0]
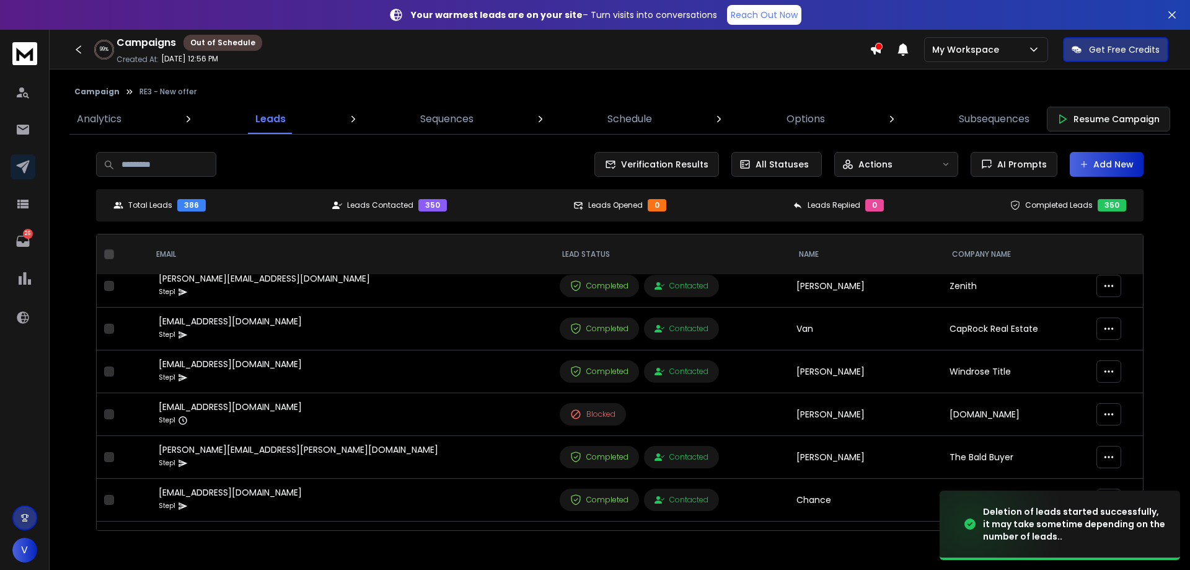
click at [1103, 410] on icon "button" at bounding box center [1108, 414] width 11 height 11
click at [1054, 431] on div "Delete Lead" at bounding box center [1058, 441] width 77 height 20
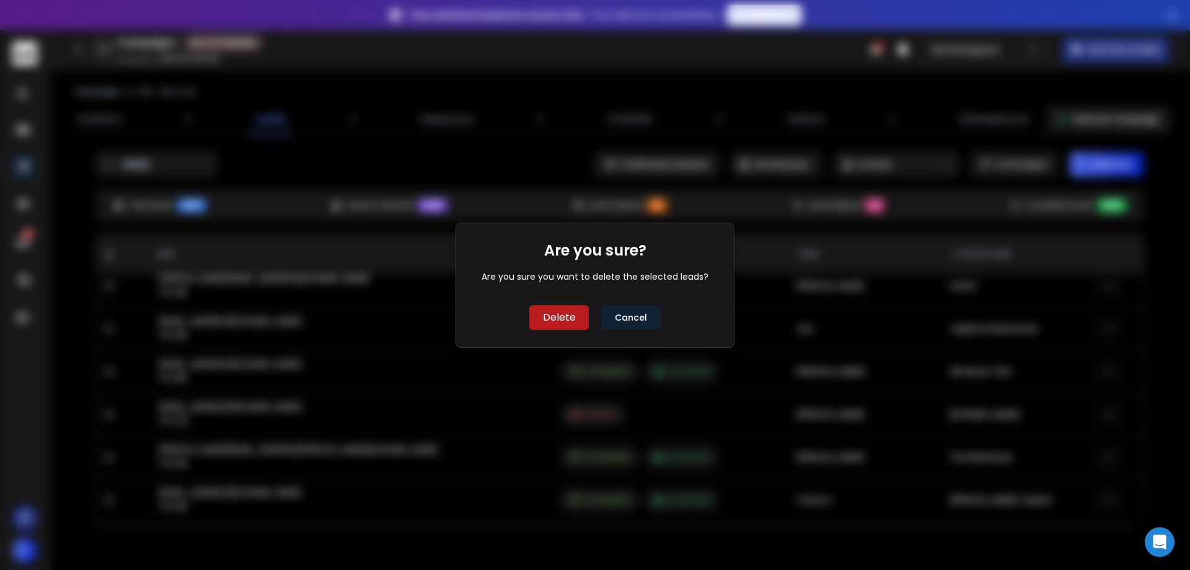
click at [563, 316] on button "Delete" at bounding box center [559, 317] width 60 height 25
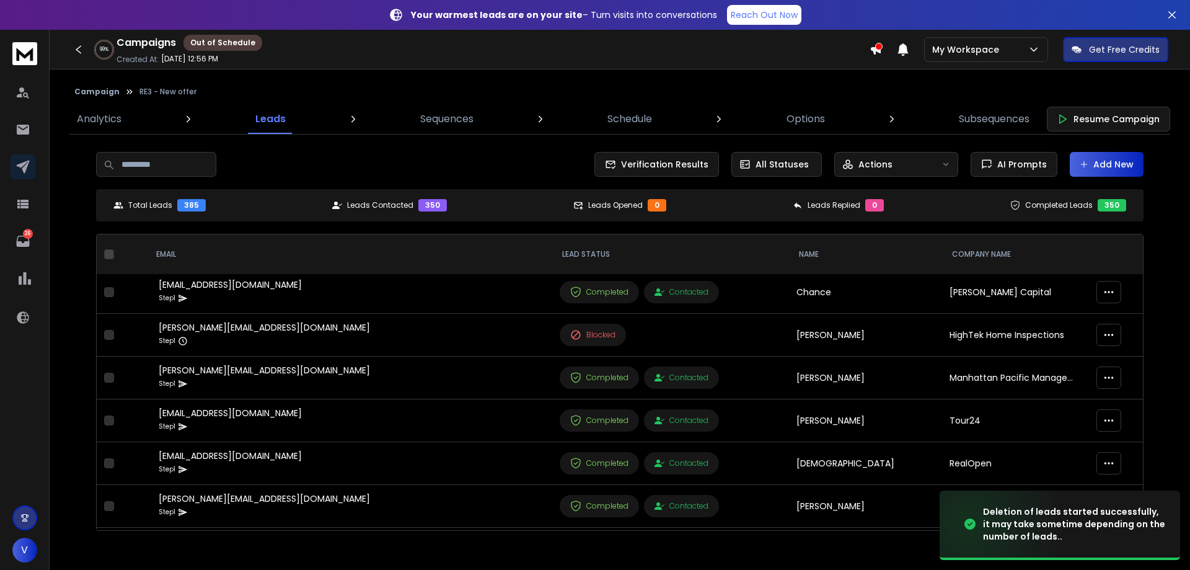
scroll to position [1736, 0]
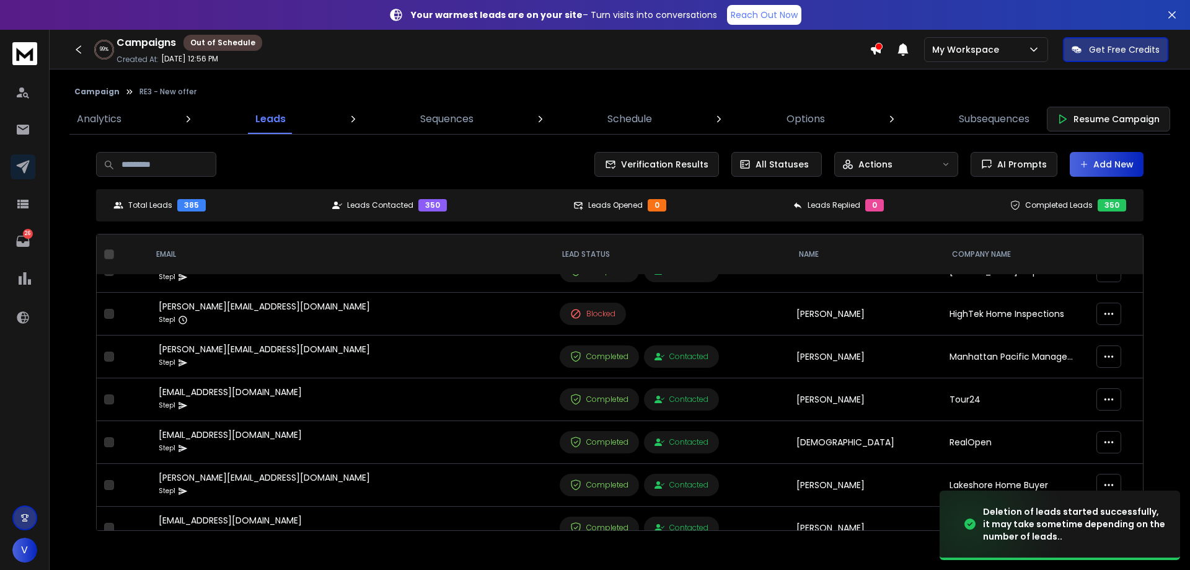
click at [1103, 310] on icon "button" at bounding box center [1108, 313] width 11 height 11
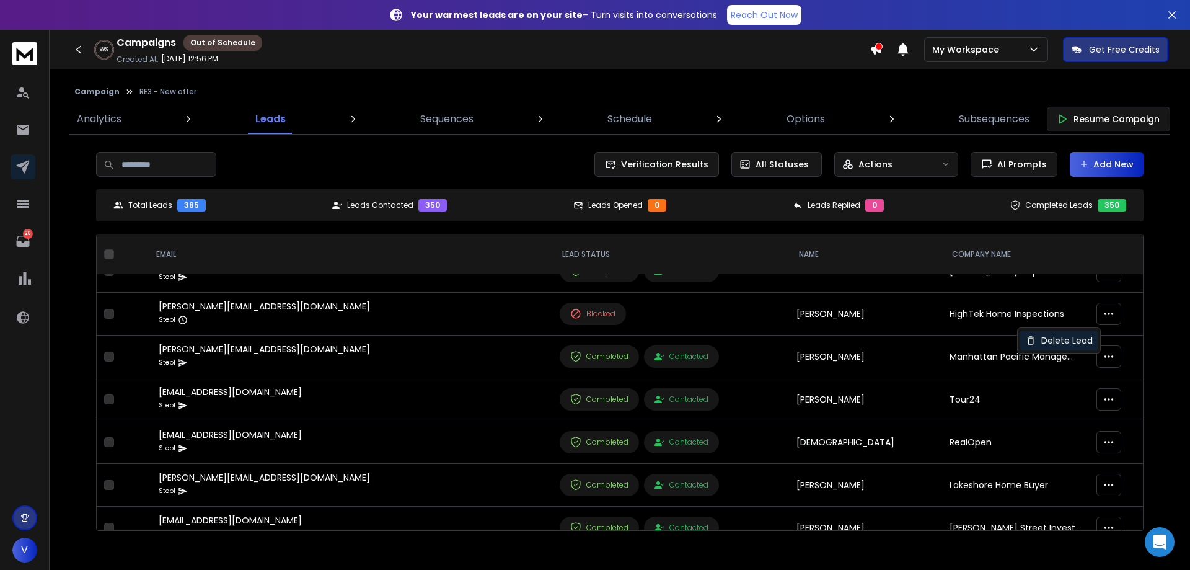
click at [1053, 342] on p "Delete Lead" at bounding box center [1066, 340] width 51 height 12
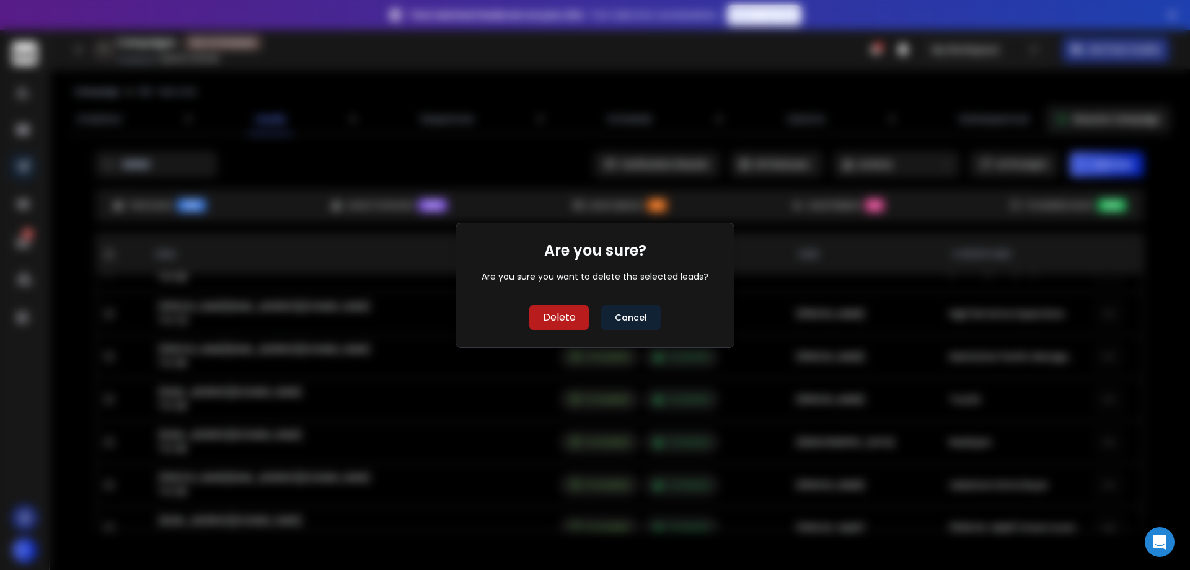
click at [560, 322] on button "Delete" at bounding box center [559, 317] width 60 height 25
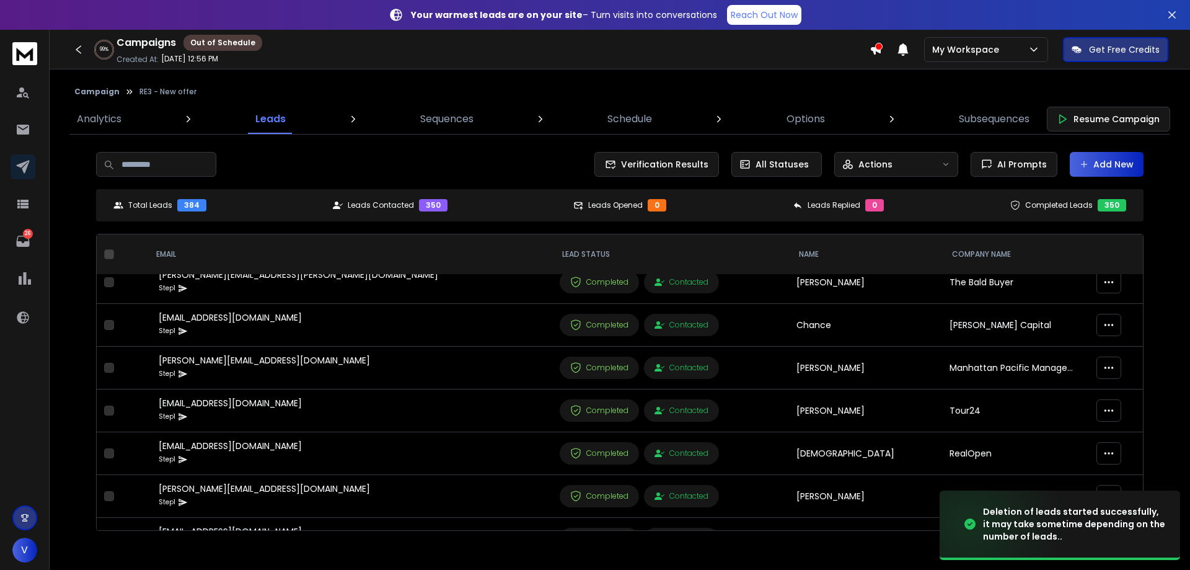
scroll to position [1612, 0]
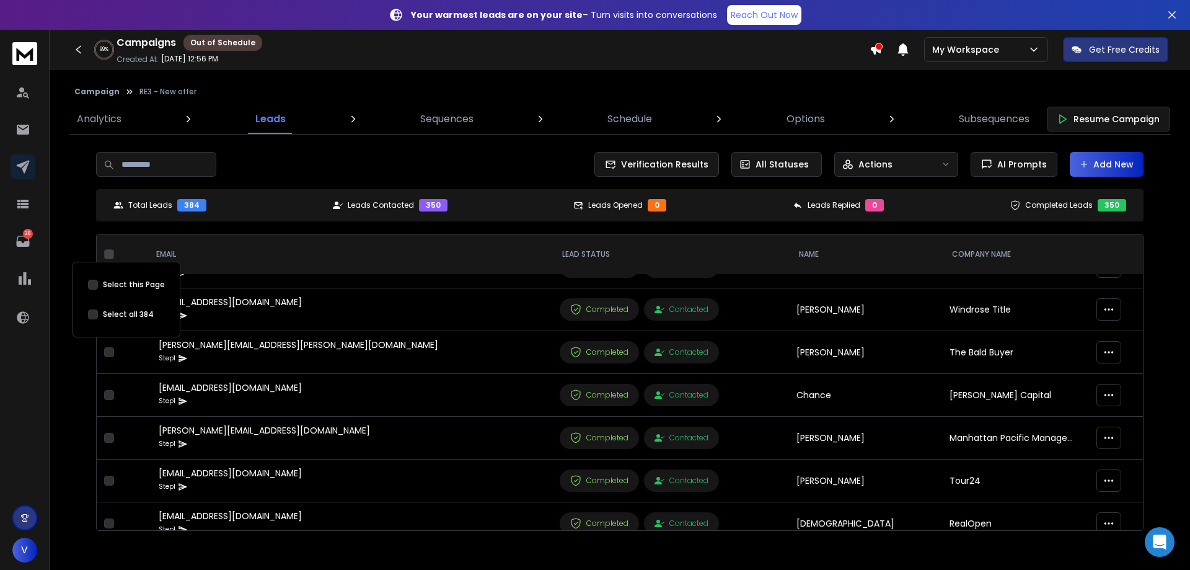
click at [107, 252] on button "Select this Page" at bounding box center [109, 254] width 10 height 10
click at [92, 311] on button "Select this Page" at bounding box center [93, 314] width 10 height 10
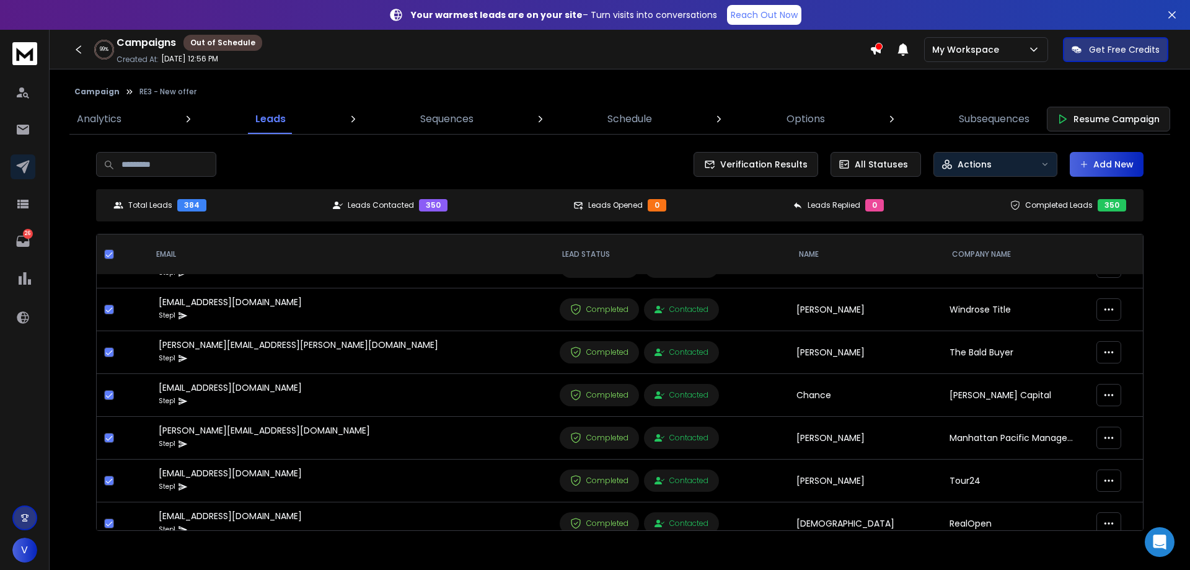
click at [992, 161] on div "Actions" at bounding box center [989, 164] width 94 height 12
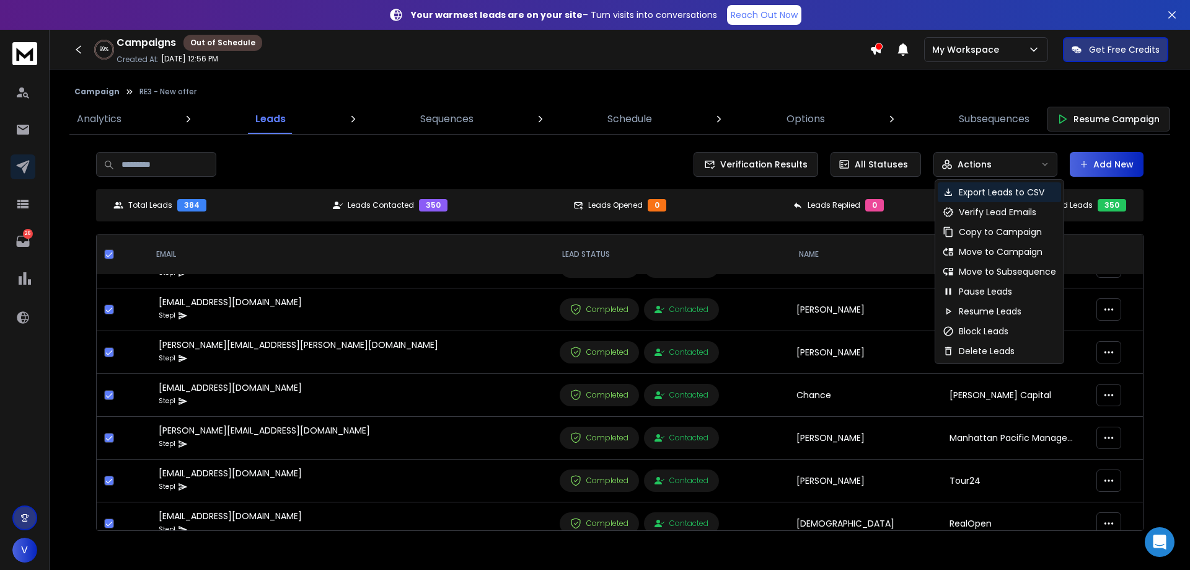
click at [991, 191] on p "Export Leads to CSV" at bounding box center [1002, 192] width 86 height 12
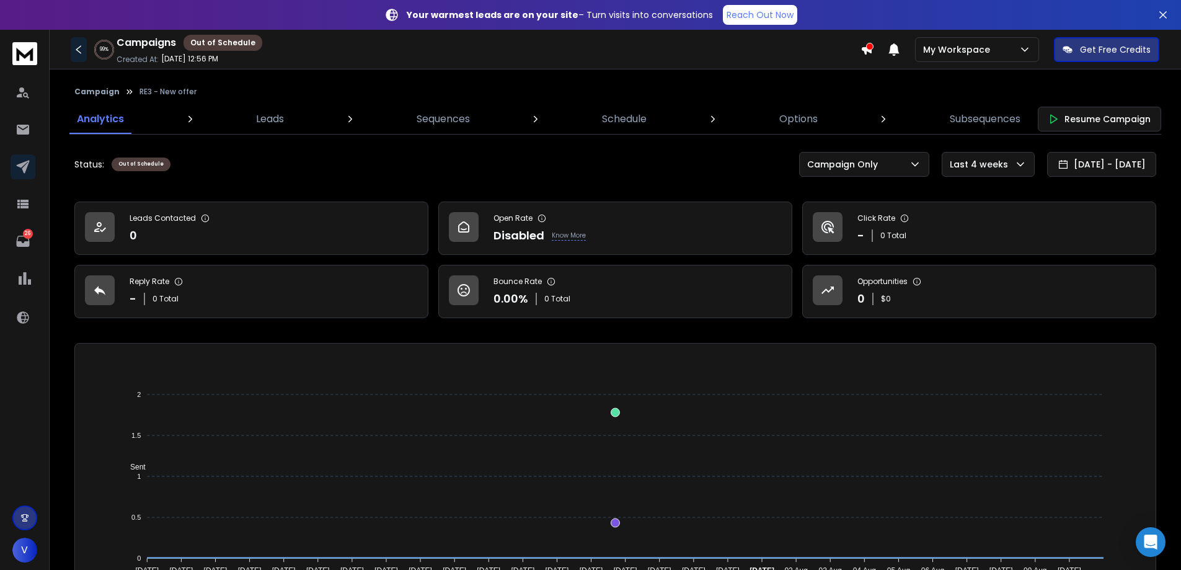
click at [79, 45] on icon at bounding box center [78, 49] width 11 height 11
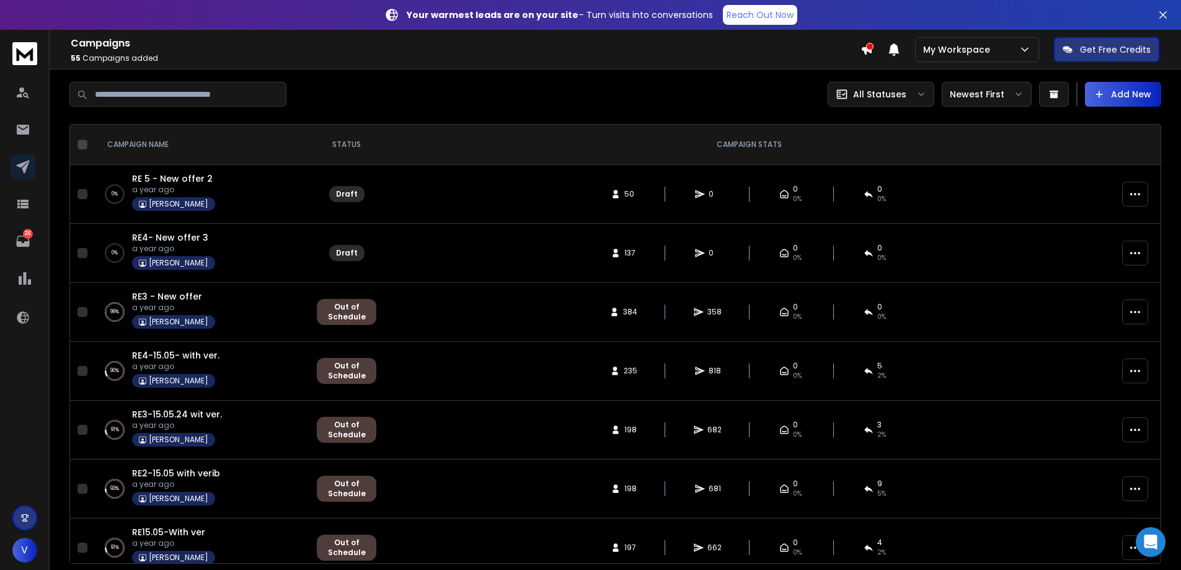
click at [176, 235] on span "RE4- New offer 3" at bounding box center [170, 237] width 76 height 12
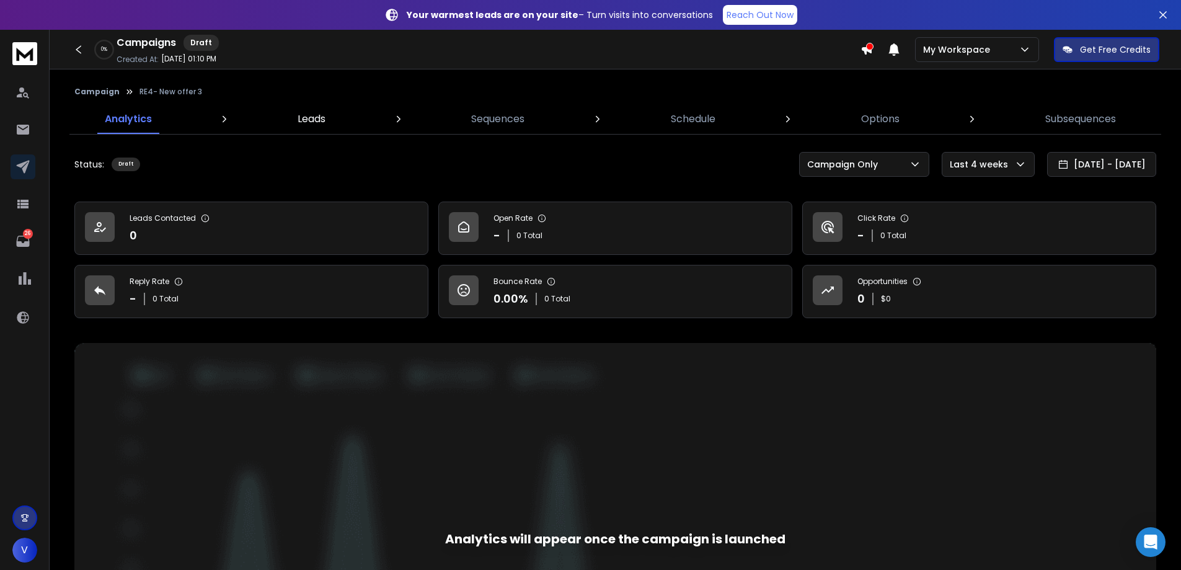
click at [317, 125] on p "Leads" at bounding box center [312, 119] width 28 height 15
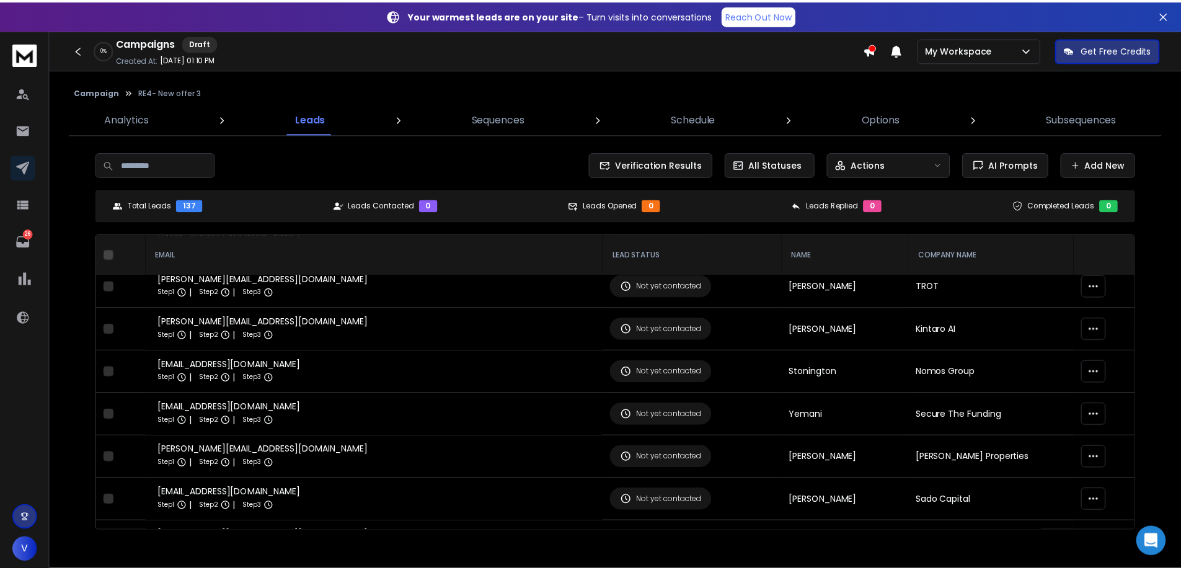
scroll to position [157, 0]
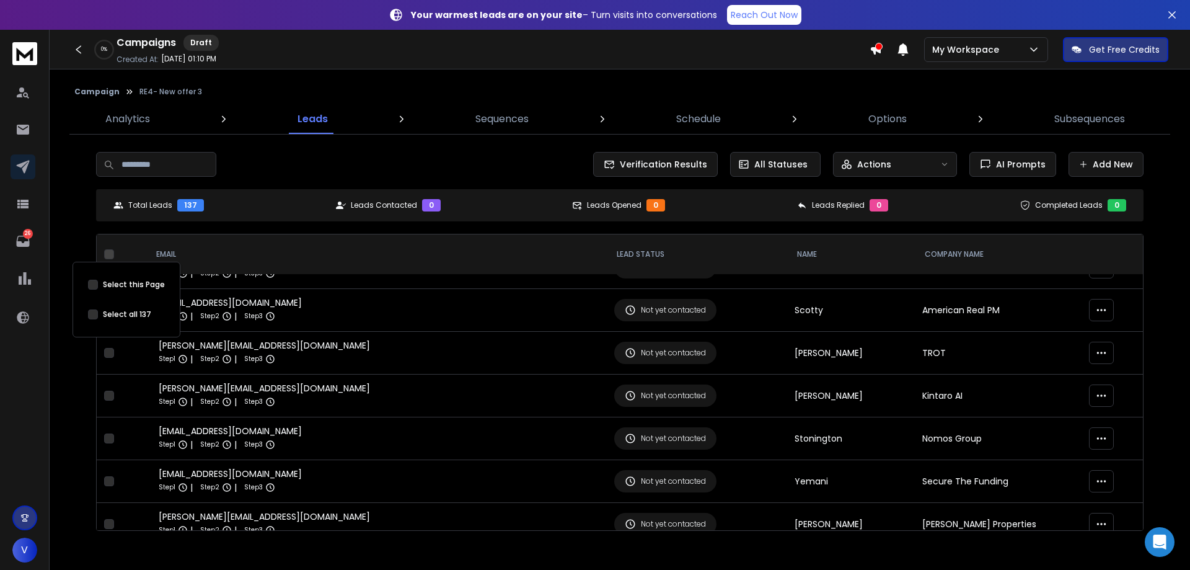
click at [108, 254] on button "Select this Page" at bounding box center [109, 254] width 10 height 10
click at [90, 315] on button "Select this Page" at bounding box center [93, 314] width 10 height 10
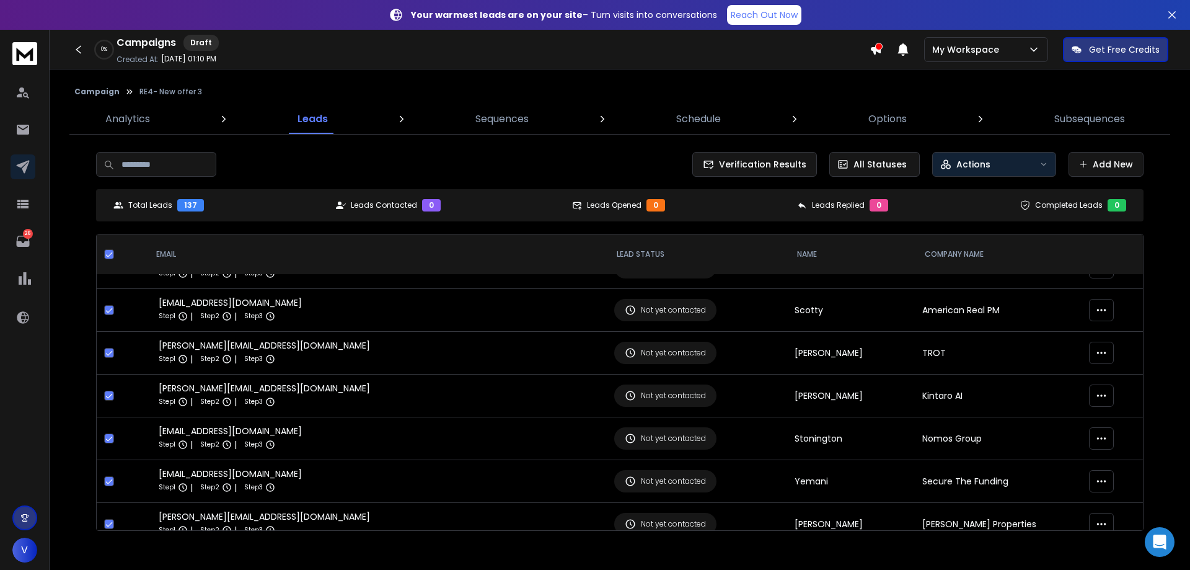
click at [1009, 167] on div "Actions" at bounding box center [987, 164] width 94 height 12
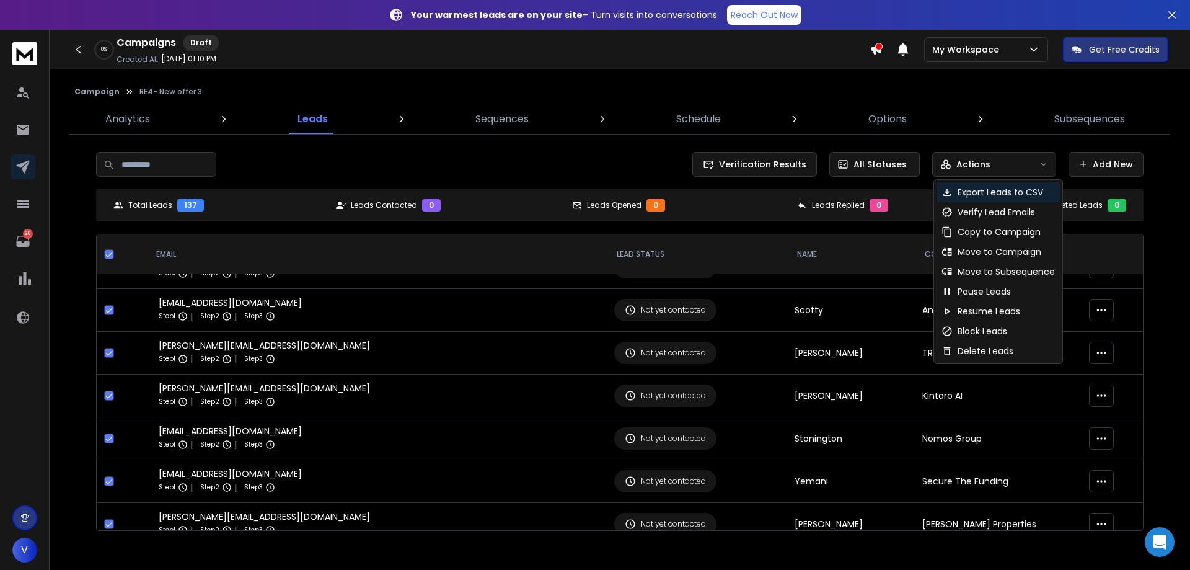
click at [1015, 195] on p "Export Leads to CSV" at bounding box center [1001, 192] width 86 height 12
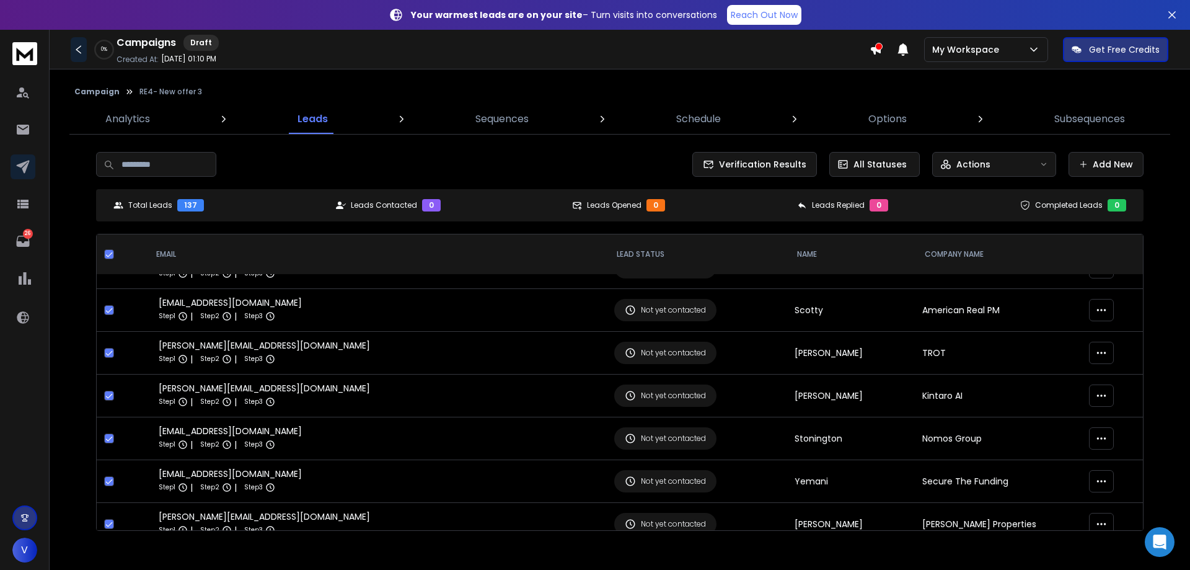
click at [82, 50] on icon at bounding box center [78, 49] width 11 height 11
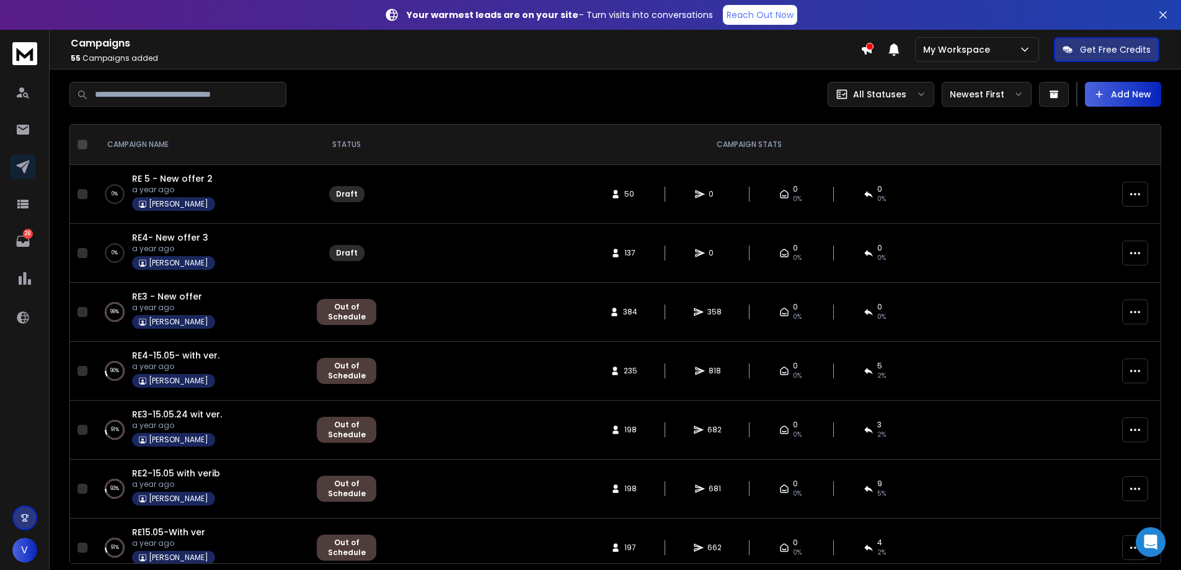
scroll to position [62, 0]
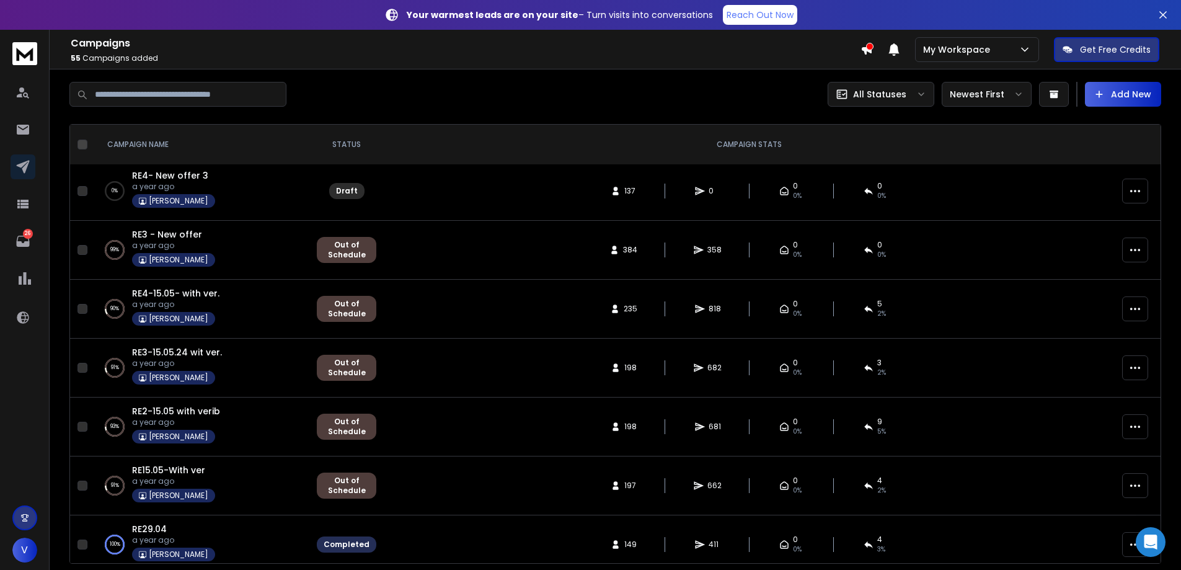
click at [180, 351] on span "RE3-15.05.24 wit ver." at bounding box center [177, 352] width 90 height 12
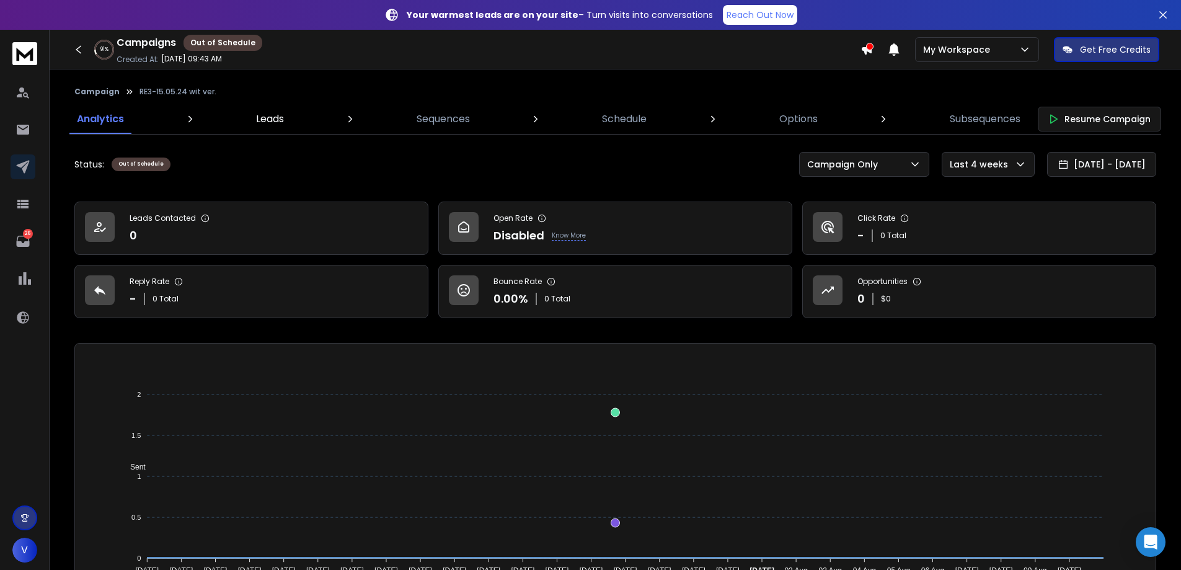
click at [263, 123] on p "Leads" at bounding box center [270, 119] width 28 height 15
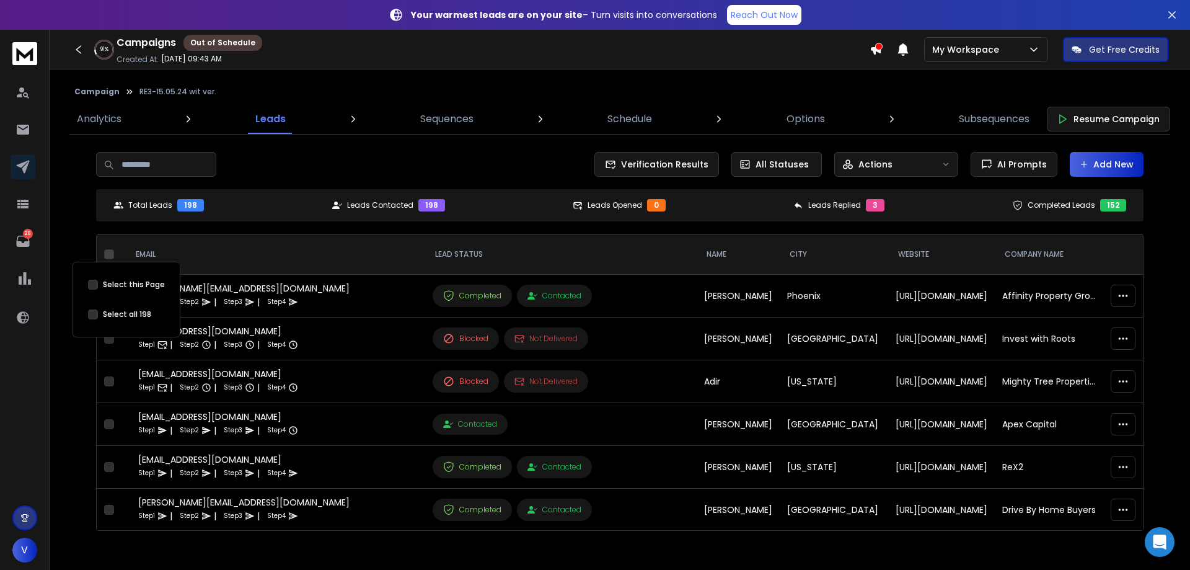
click at [108, 254] on button "Select this Page" at bounding box center [109, 254] width 10 height 10
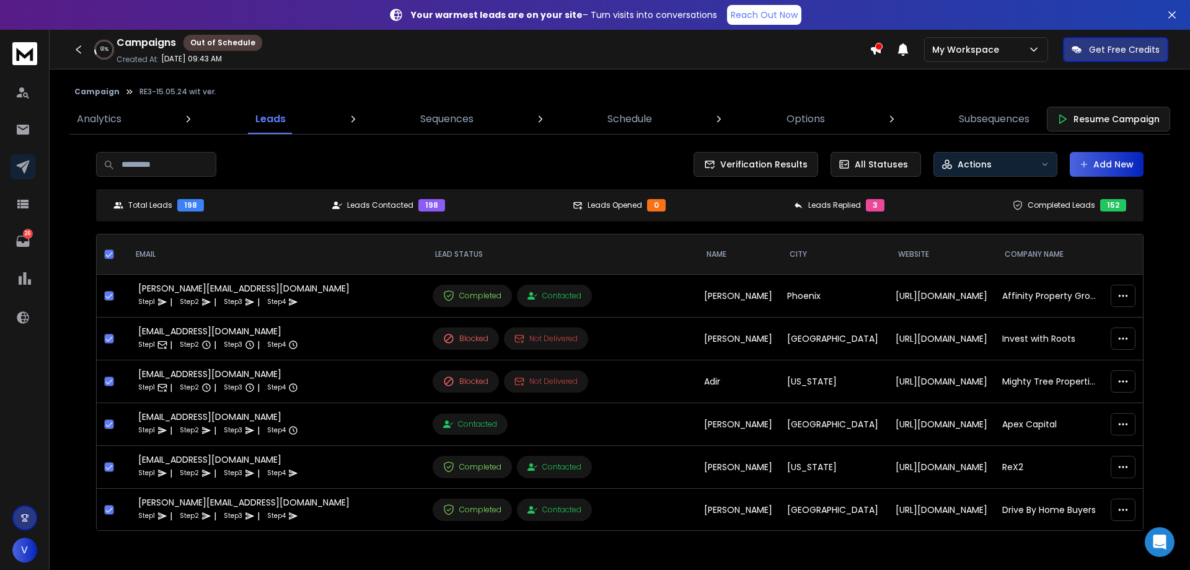
click at [1007, 165] on div "Actions" at bounding box center [989, 164] width 94 height 12
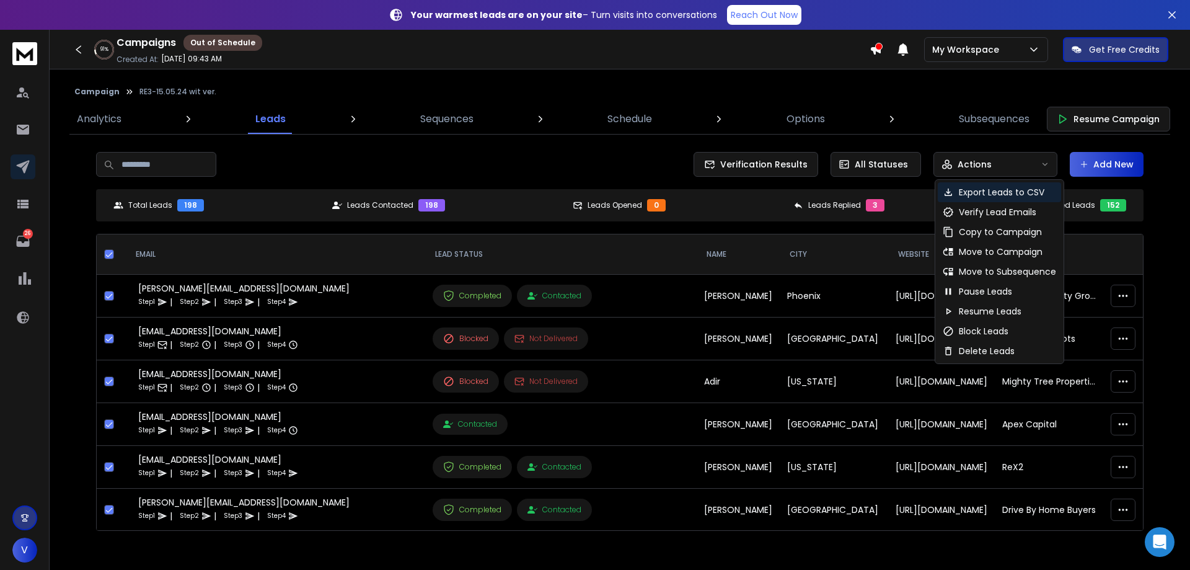
click at [1007, 192] on p "Export Leads to CSV" at bounding box center [1002, 192] width 86 height 12
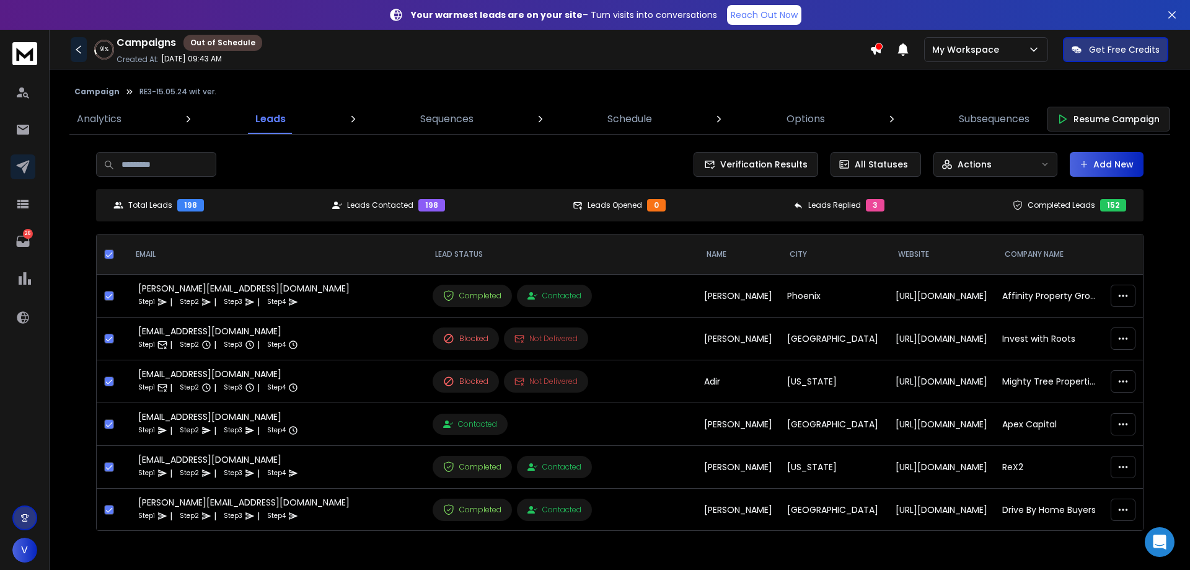
click at [81, 48] on icon at bounding box center [78, 49] width 11 height 11
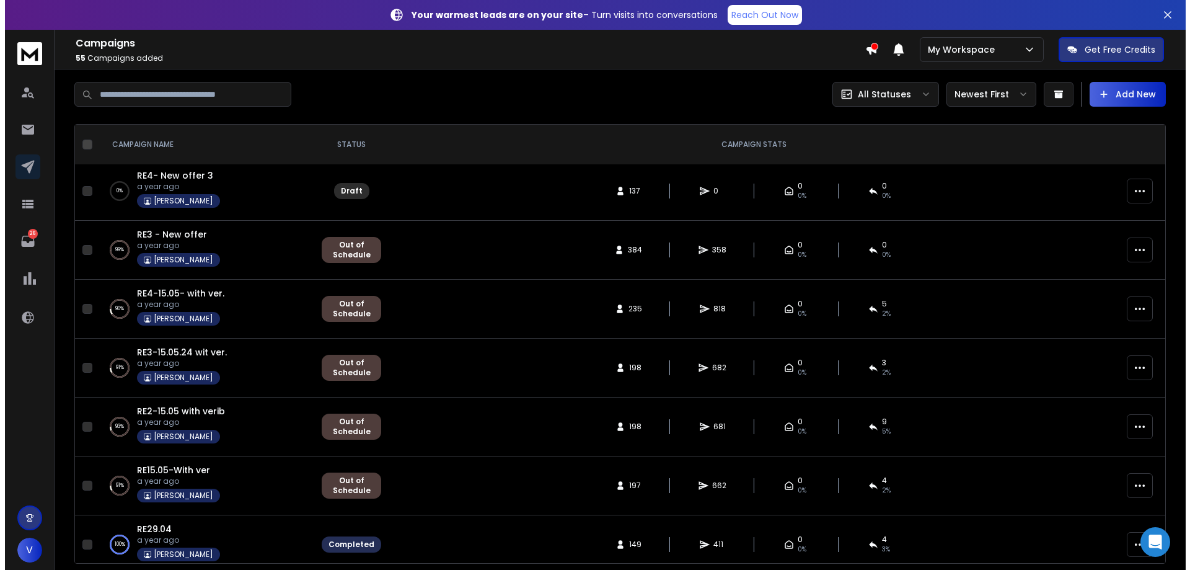
scroll to position [124, 0]
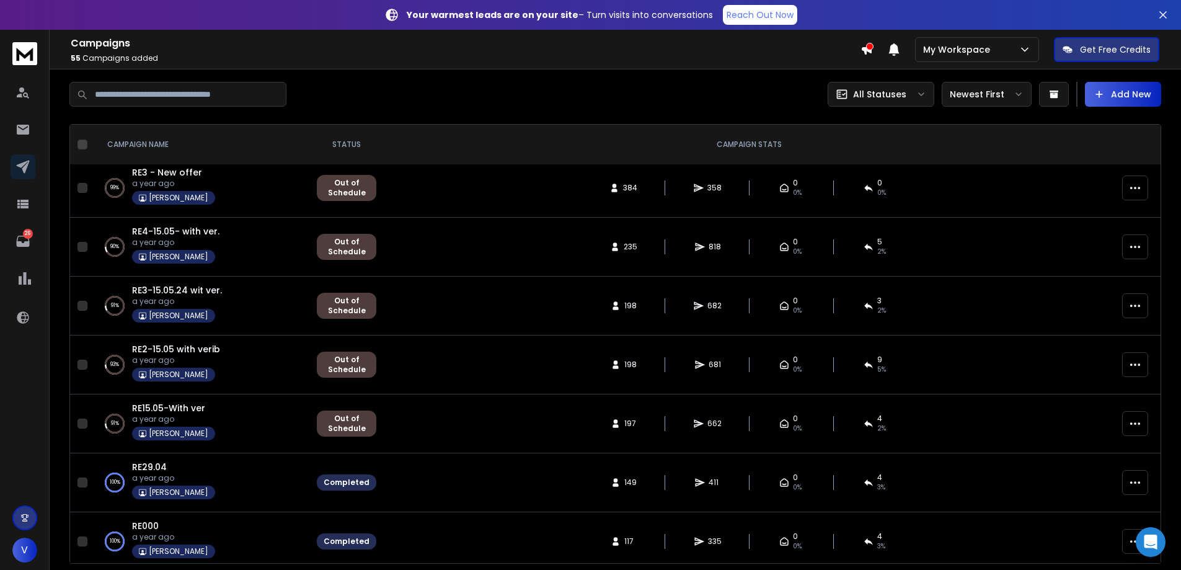
click at [187, 350] on span "RE2-15.05 with verib" at bounding box center [176, 349] width 88 height 12
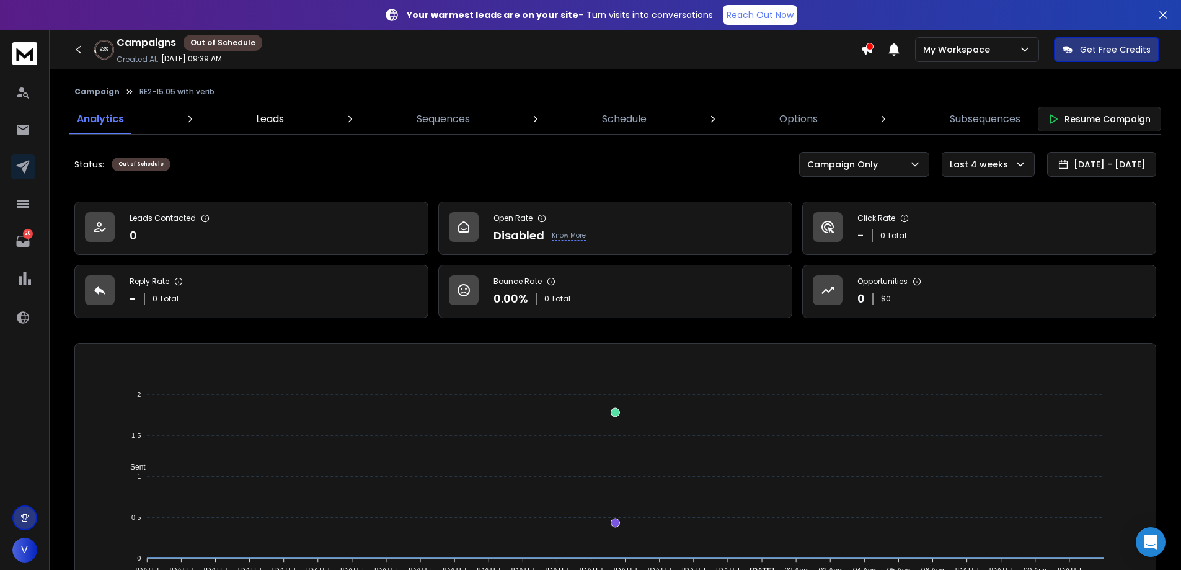
click at [259, 117] on p "Leads" at bounding box center [270, 119] width 28 height 15
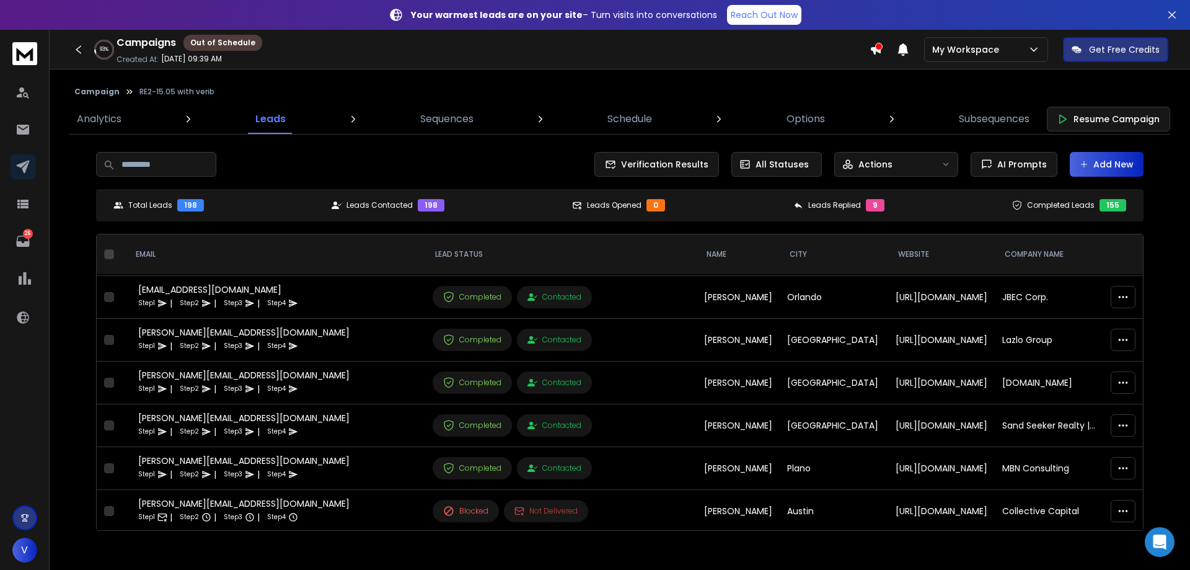
scroll to position [682, 0]
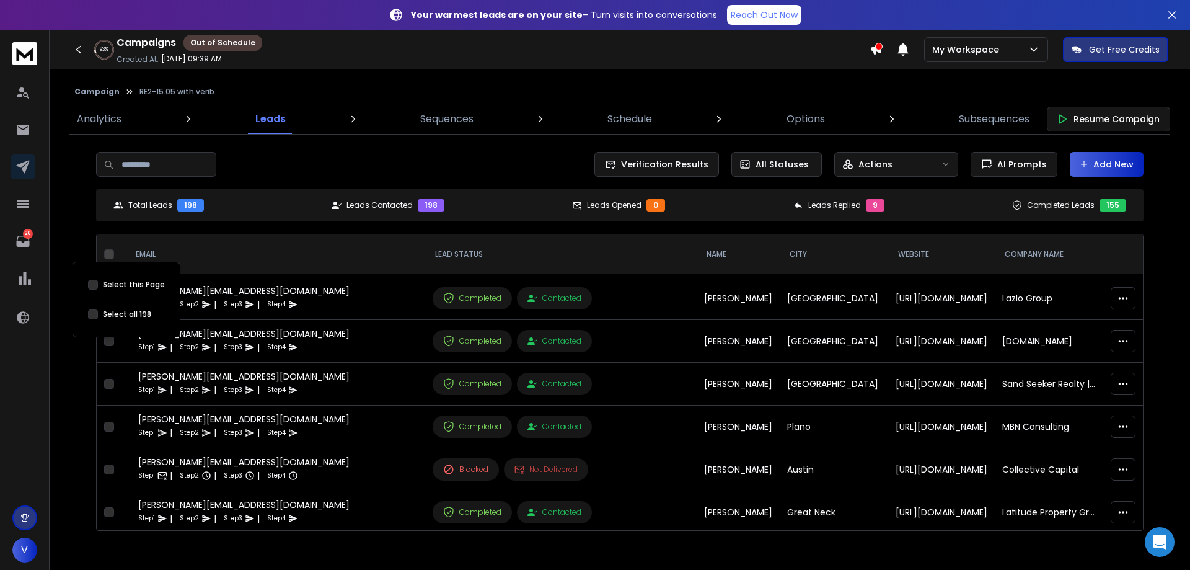
click at [112, 255] on button "Select this Page" at bounding box center [109, 254] width 10 height 10
click at [95, 312] on button "Select this Page" at bounding box center [93, 314] width 10 height 10
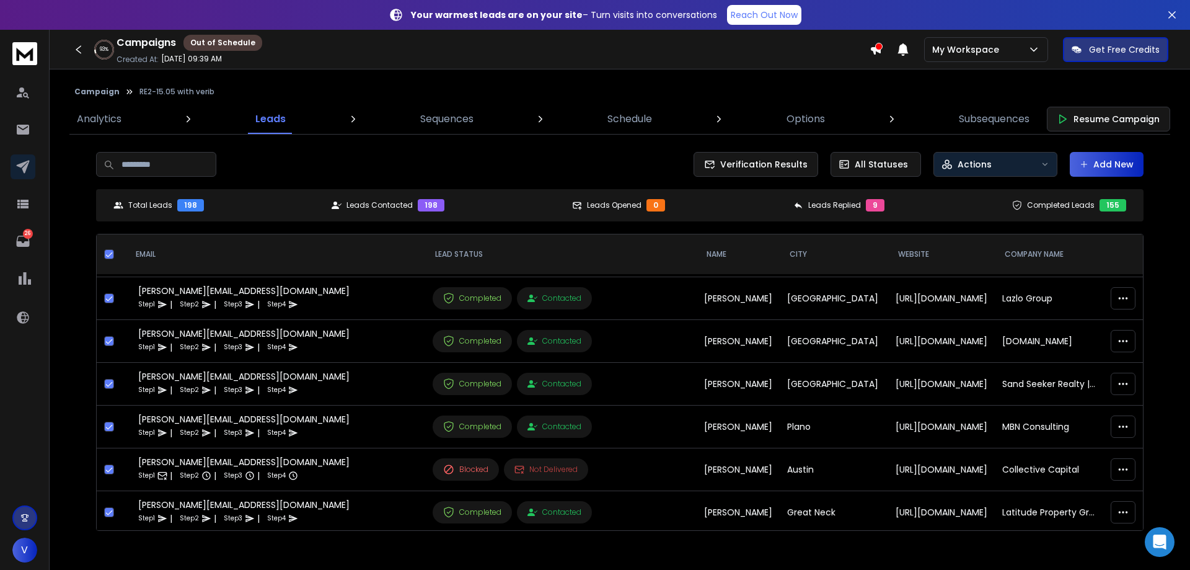
click at [1020, 168] on div "Actions" at bounding box center [989, 164] width 94 height 12
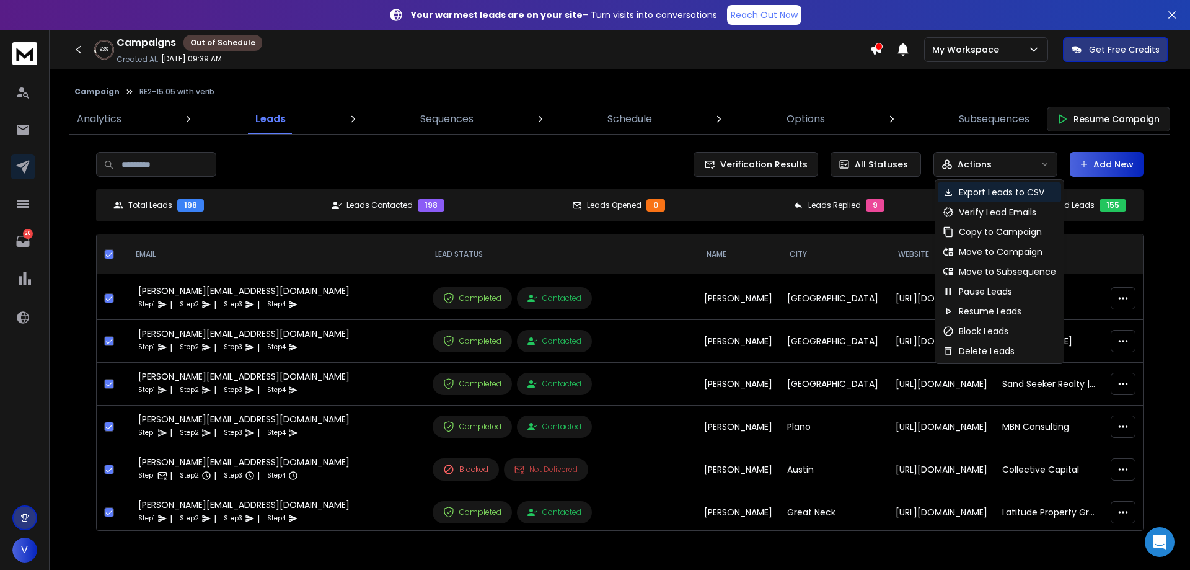
click at [1014, 188] on p "Export Leads to CSV" at bounding box center [1002, 192] width 86 height 12
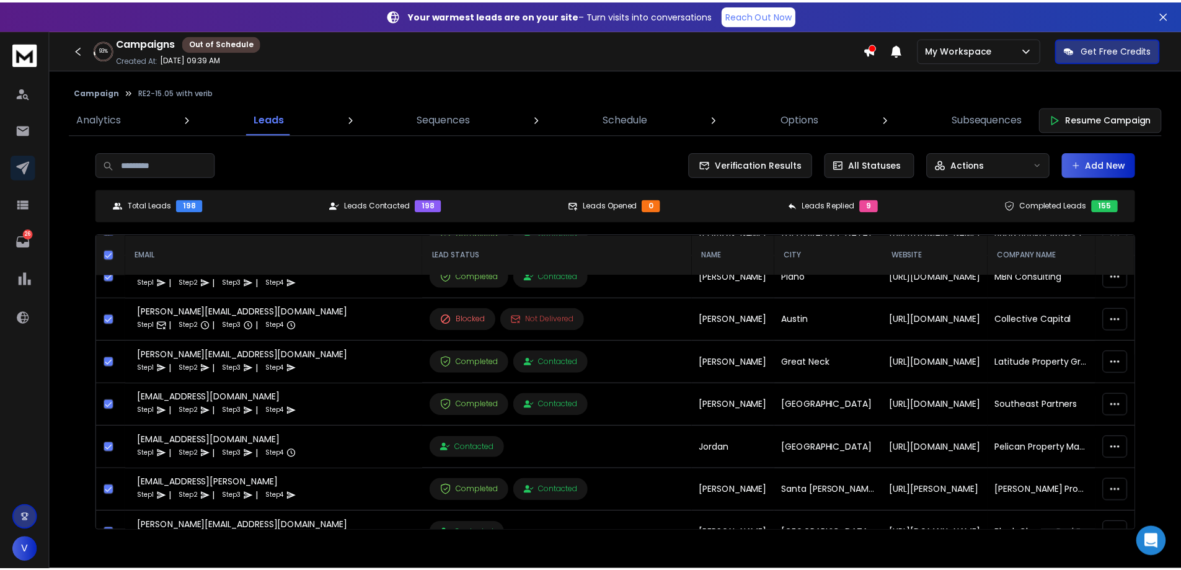
scroll to position [620, 0]
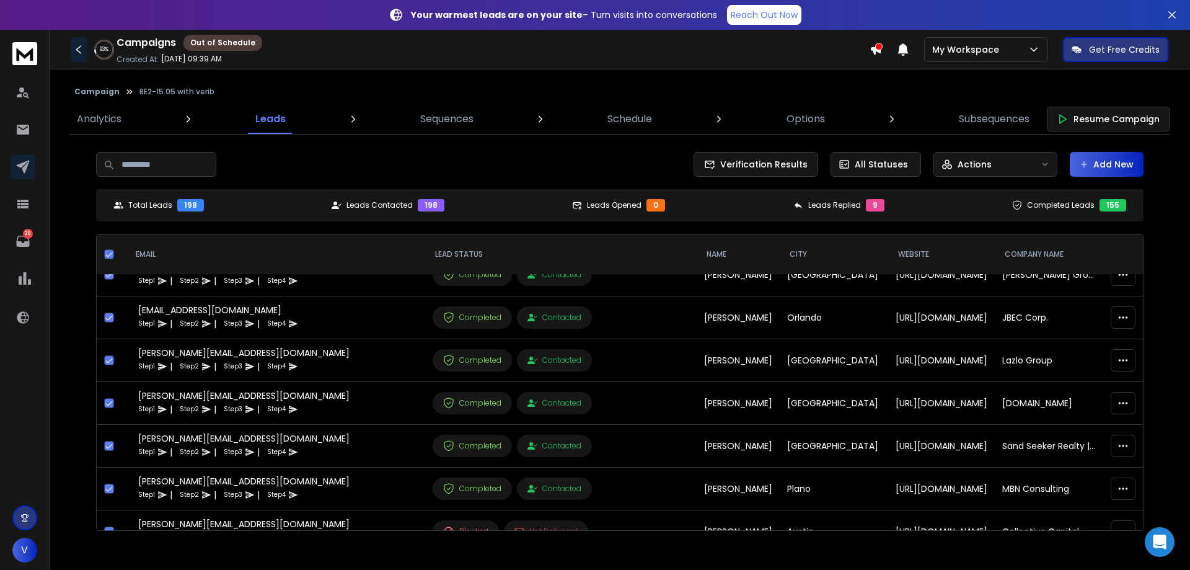
click at [77, 47] on icon at bounding box center [78, 49] width 11 height 11
